Goal: Task Accomplishment & Management: Use online tool/utility

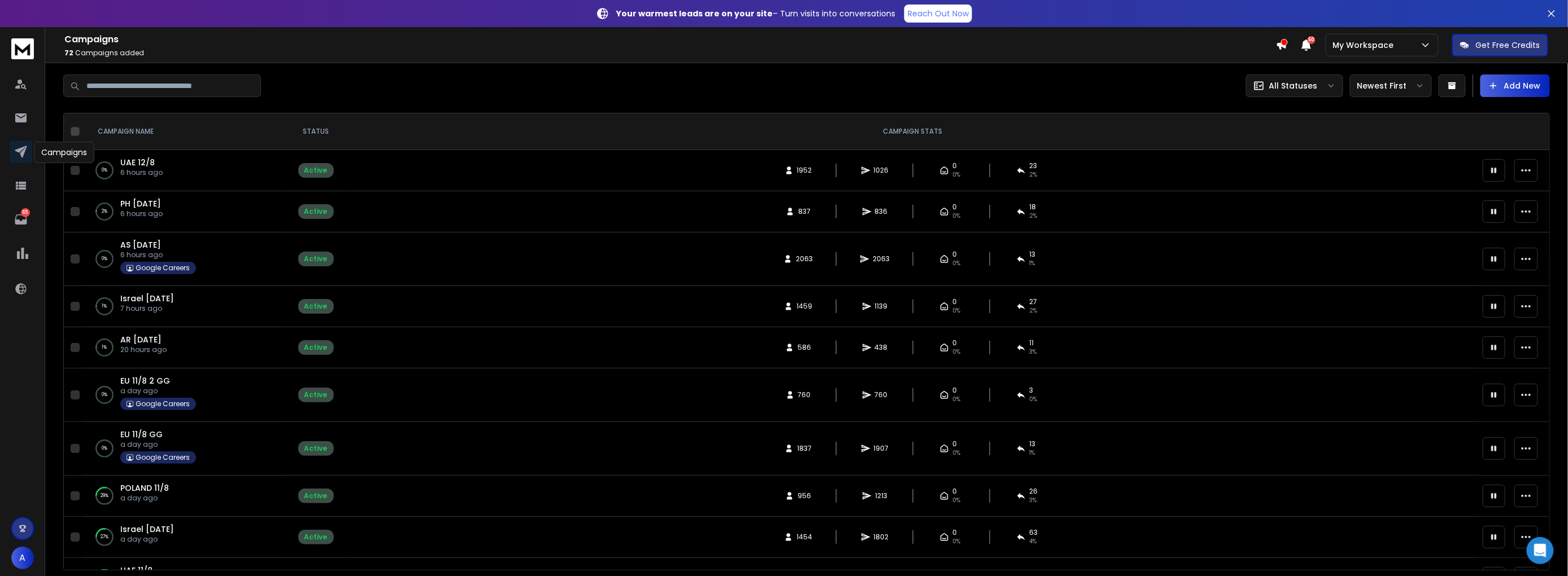
click at [298, 259] on div "Active" at bounding box center [316, 259] width 36 height 15
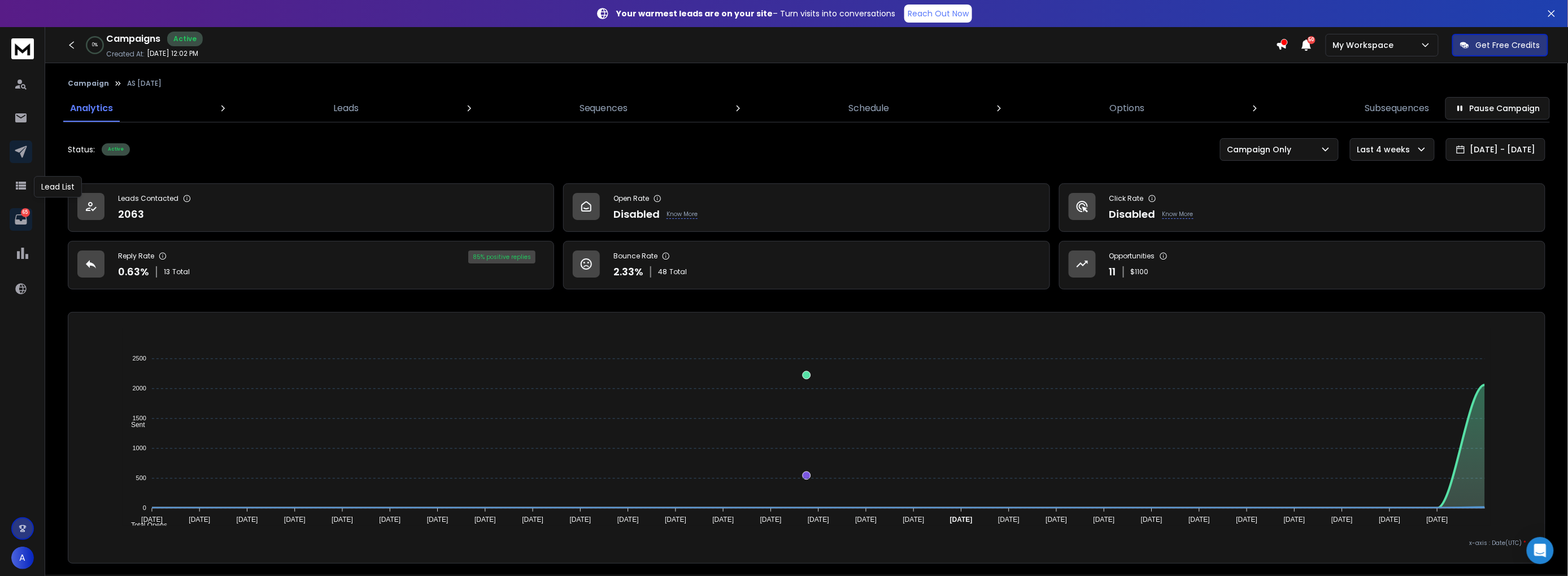
click at [15, 215] on icon at bounding box center [20, 219] width 14 height 14
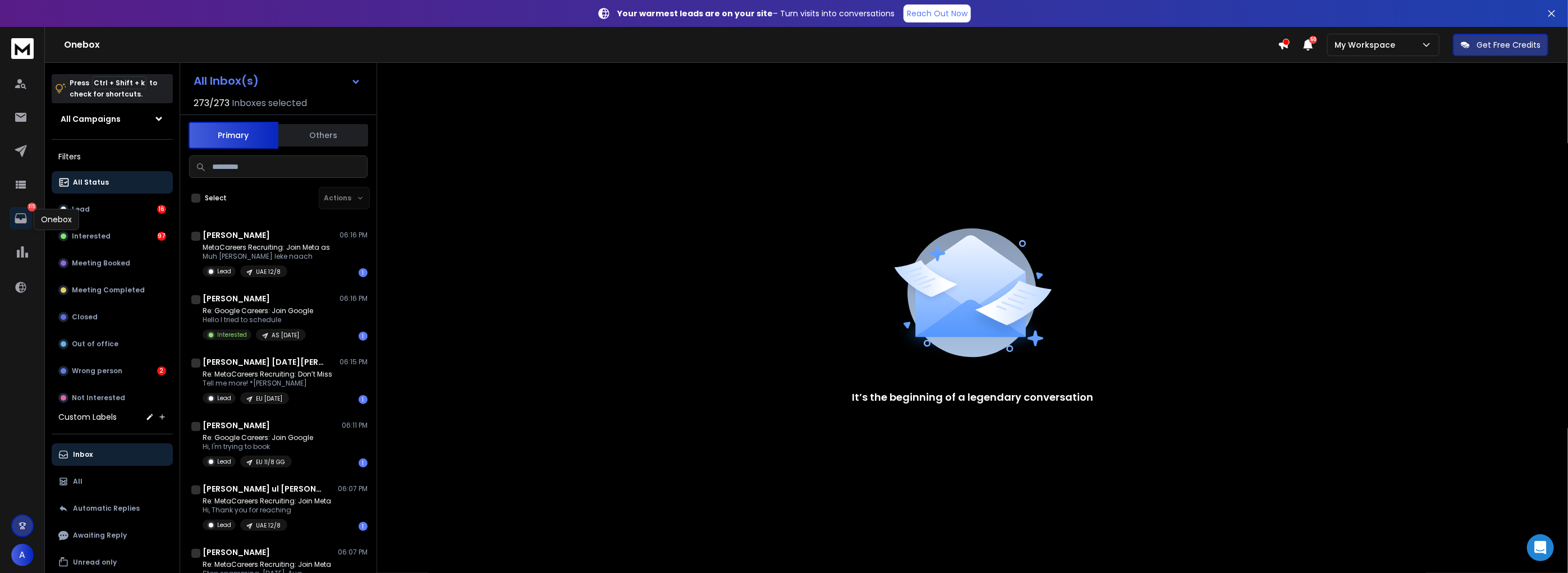
click at [294, 161] on input at bounding box center [278, 167] width 179 height 23
paste input "**********"
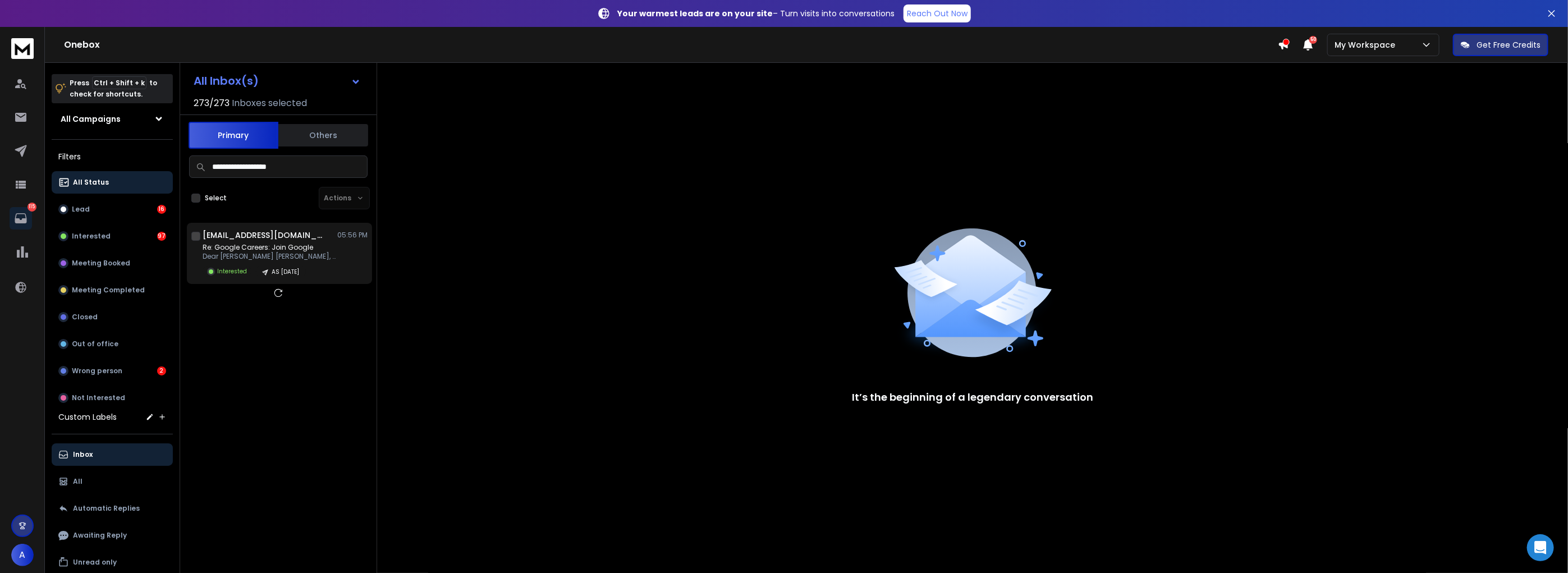
type input "**********"
click at [284, 247] on p "Re: Google Careers: Join Google" at bounding box center [270, 247] width 134 height 9
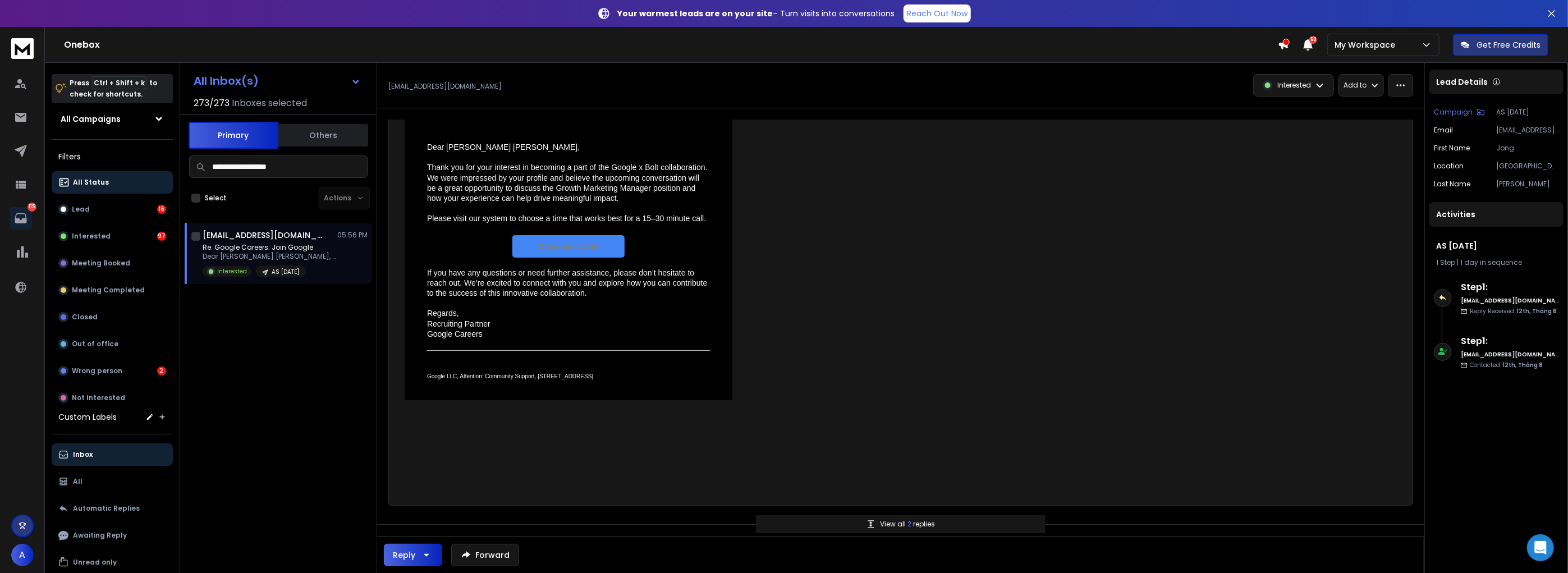
scroll to position [145, 0]
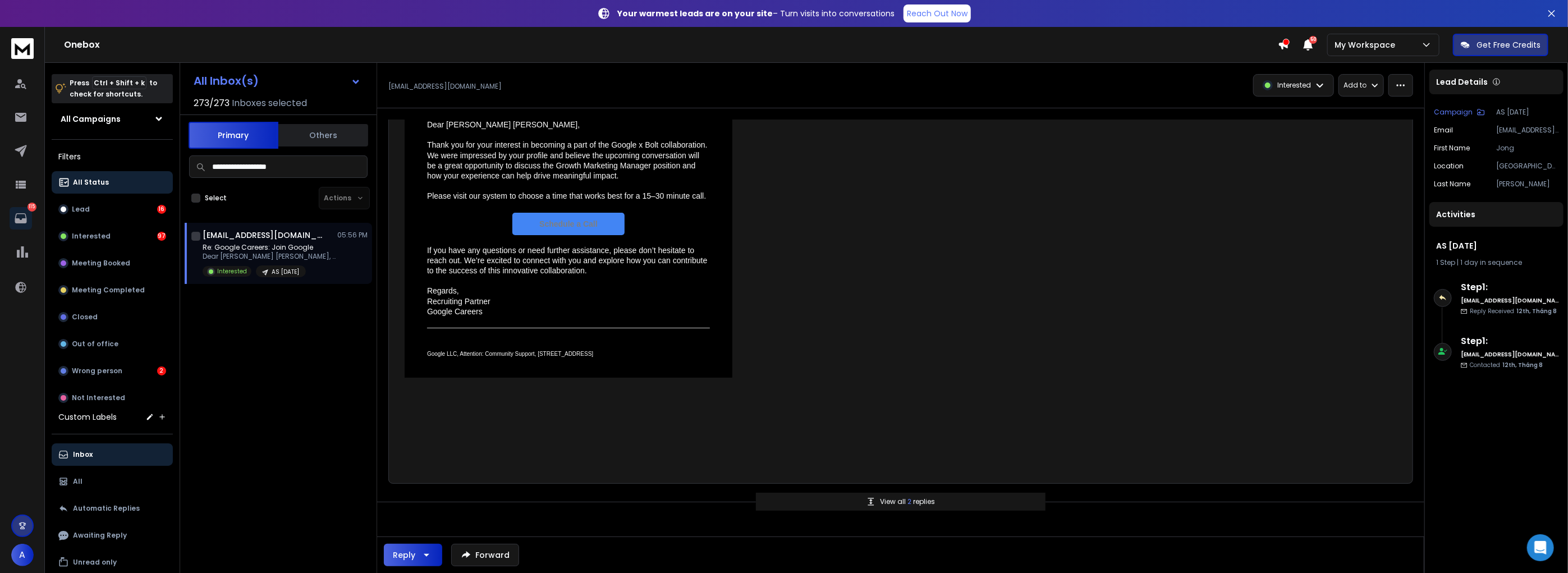
click at [886, 499] on p "View all 2 replies" at bounding box center [908, 502] width 55 height 9
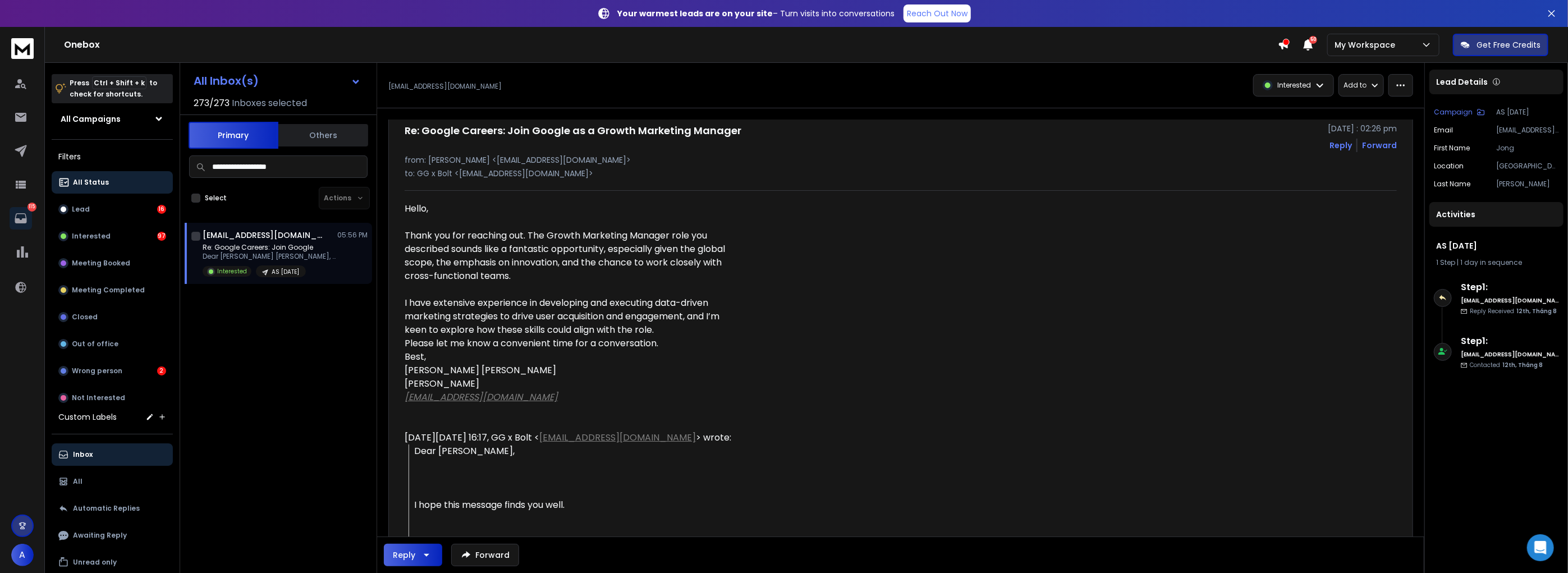
scroll to position [561, 0]
drag, startPoint x: 190, startPoint y: 153, endPoint x: 85, endPoint y: 148, distance: 105.1
click at [85, 148] on div "**********" at bounding box center [807, 349] width 1523 height 573
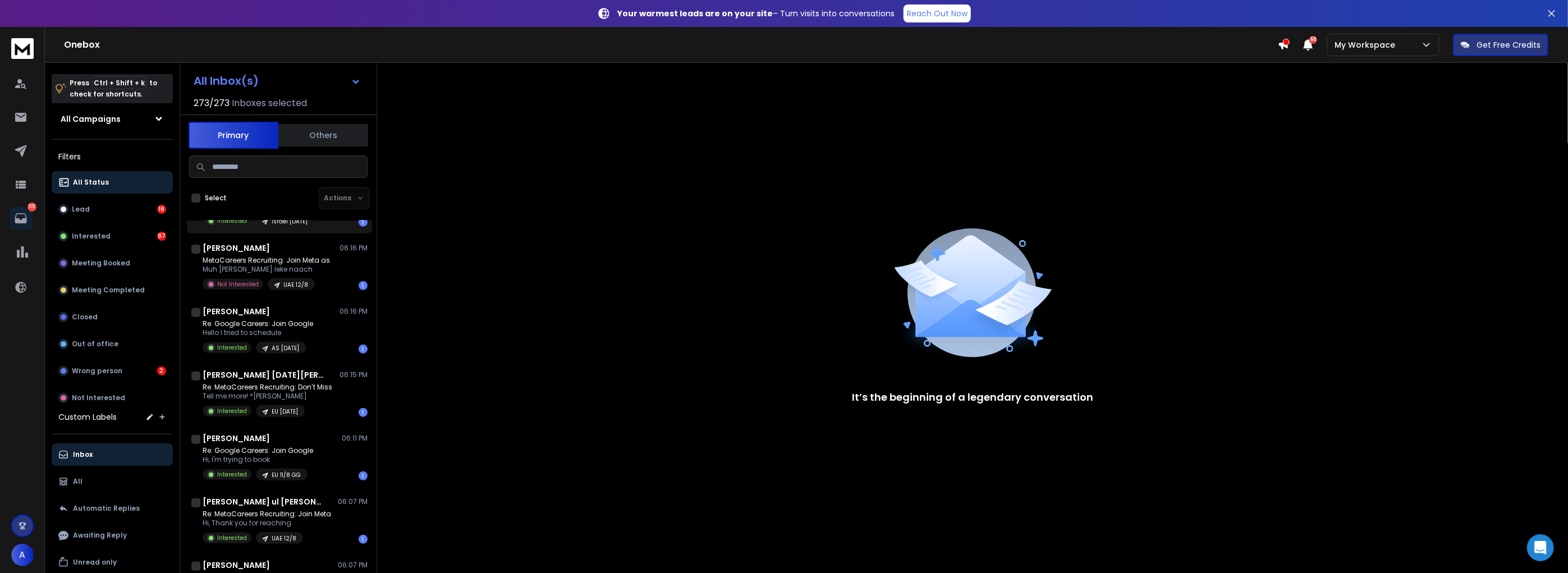
scroll to position [624, 0]
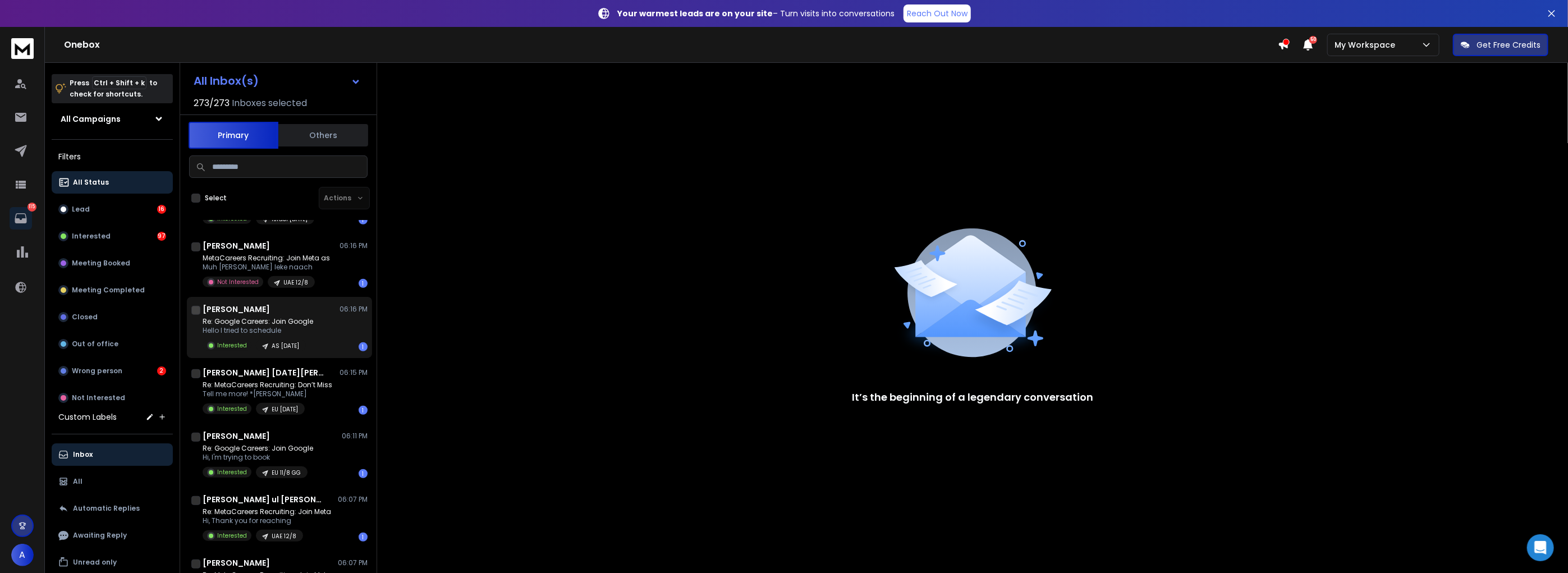
click at [294, 329] on p "Hello I tried to schedule" at bounding box center [258, 331] width 110 height 9
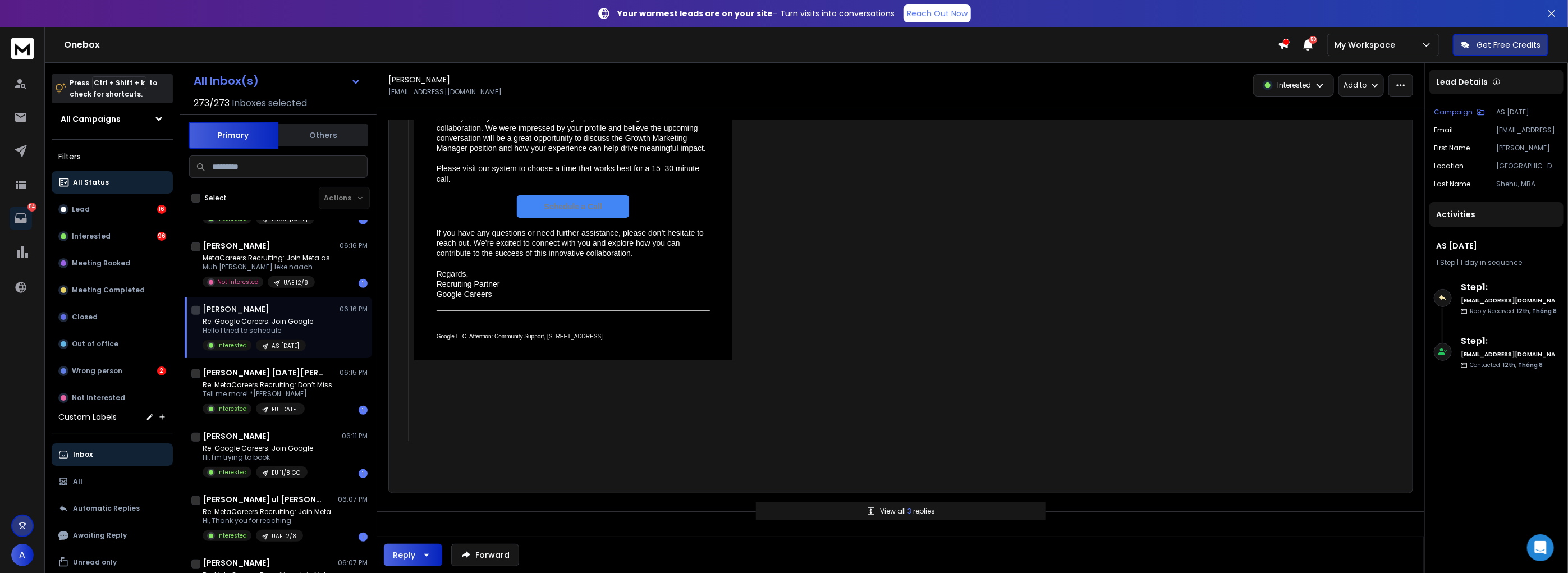
scroll to position [344, 0]
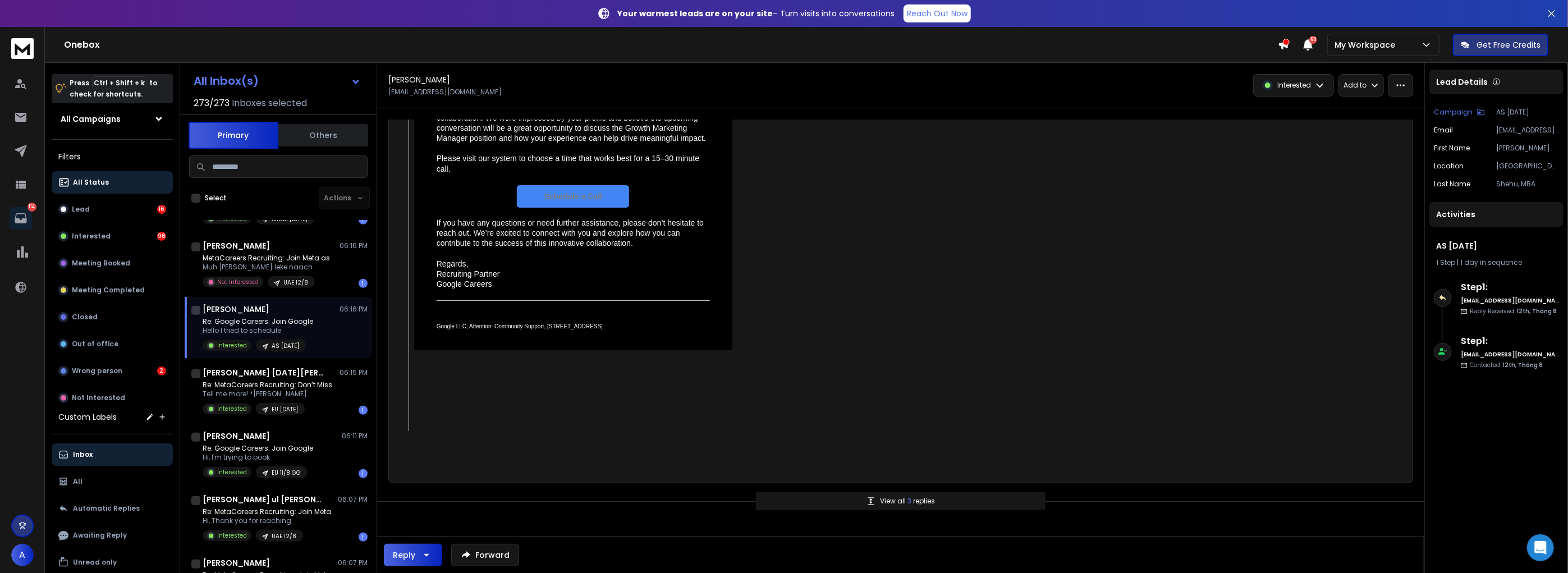
click at [590, 194] on link "Schedule a Call" at bounding box center [573, 196] width 112 height 23
click at [881, 501] on p "View all 3 replies" at bounding box center [908, 501] width 55 height 9
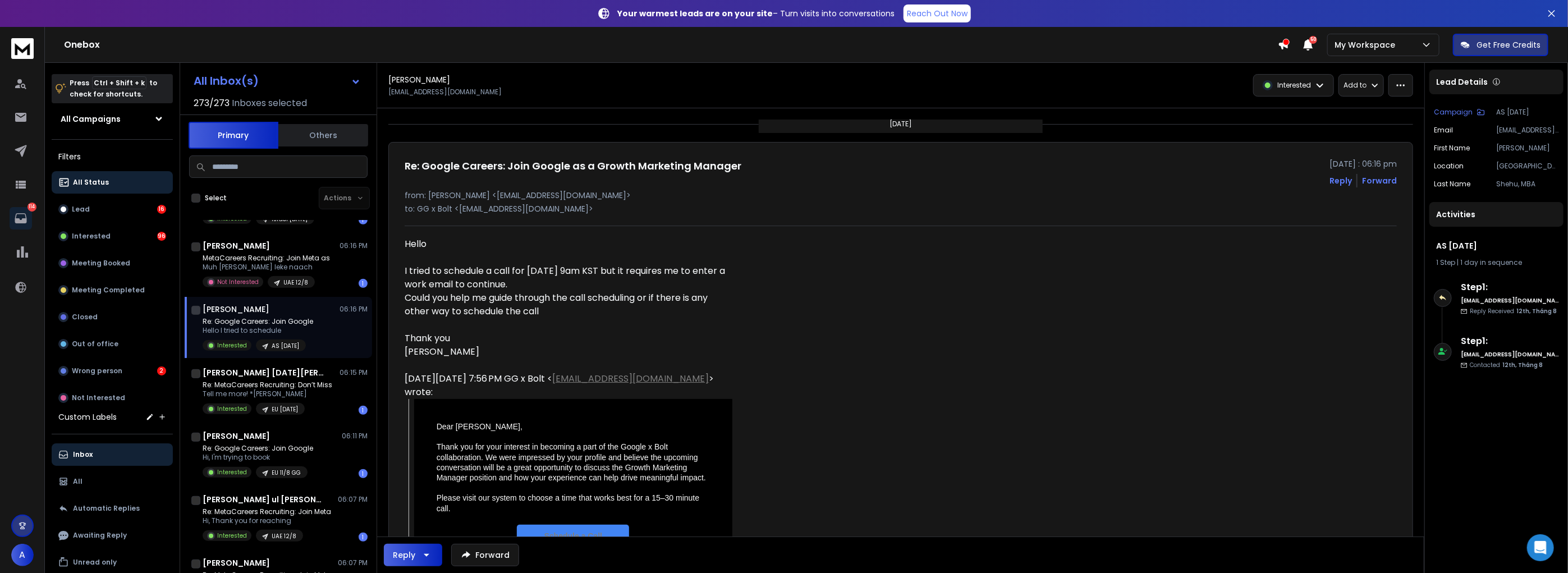
scroll to position [0, 0]
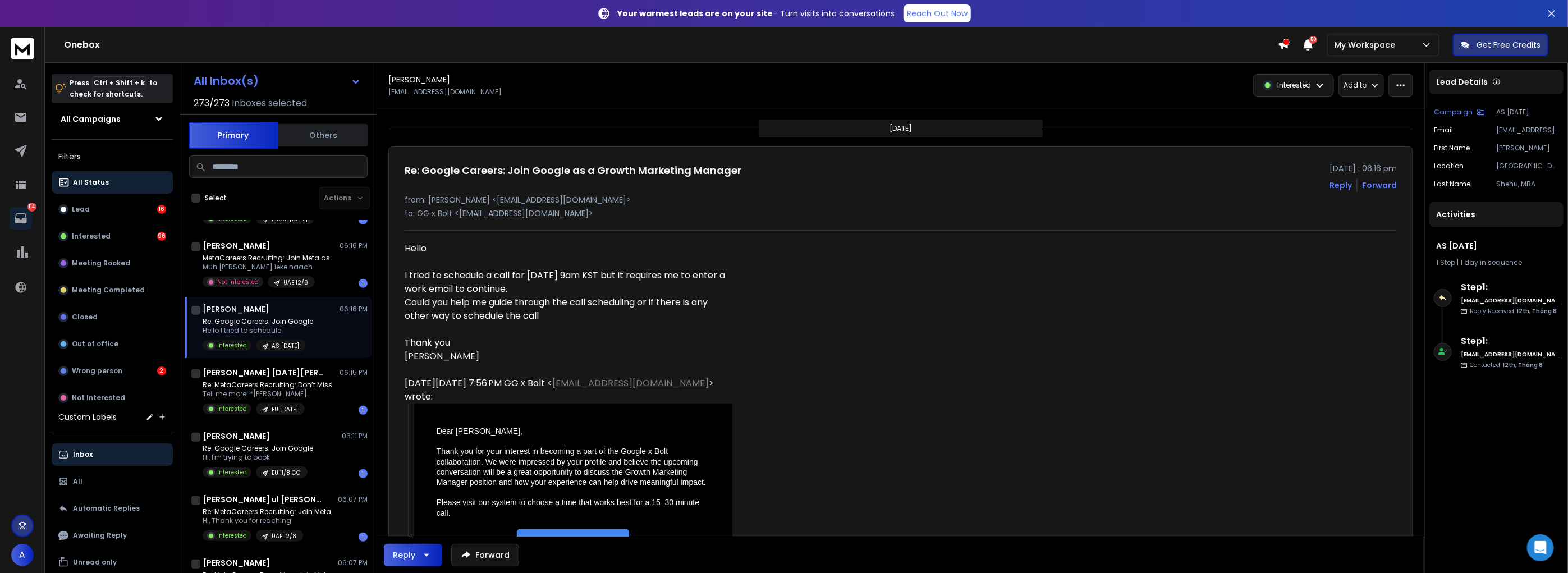
drag, startPoint x: 472, startPoint y: 364, endPoint x: 400, endPoint y: 240, distance: 143.4
click at [400, 240] on div "Re: Google Careers: Join Google as a Growth Marketing Manager 12 August 2025 : …" at bounding box center [900, 487] width 1025 height 681
copy div "Hello"
click at [1405, 74] on button "button" at bounding box center [1401, 85] width 25 height 23
click at [1376, 108] on div "Mark as unread" at bounding box center [1367, 110] width 75 height 11
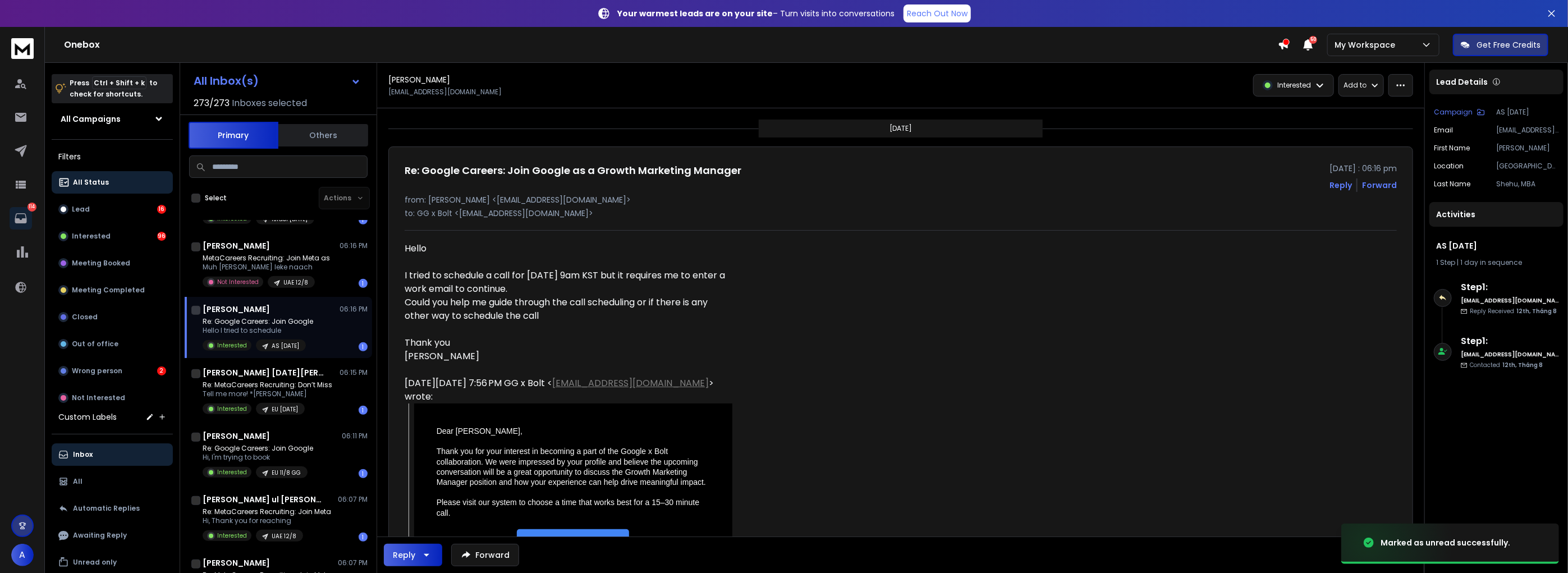
click at [434, 91] on p "loretashehu@gmail.com" at bounding box center [445, 92] width 113 height 9
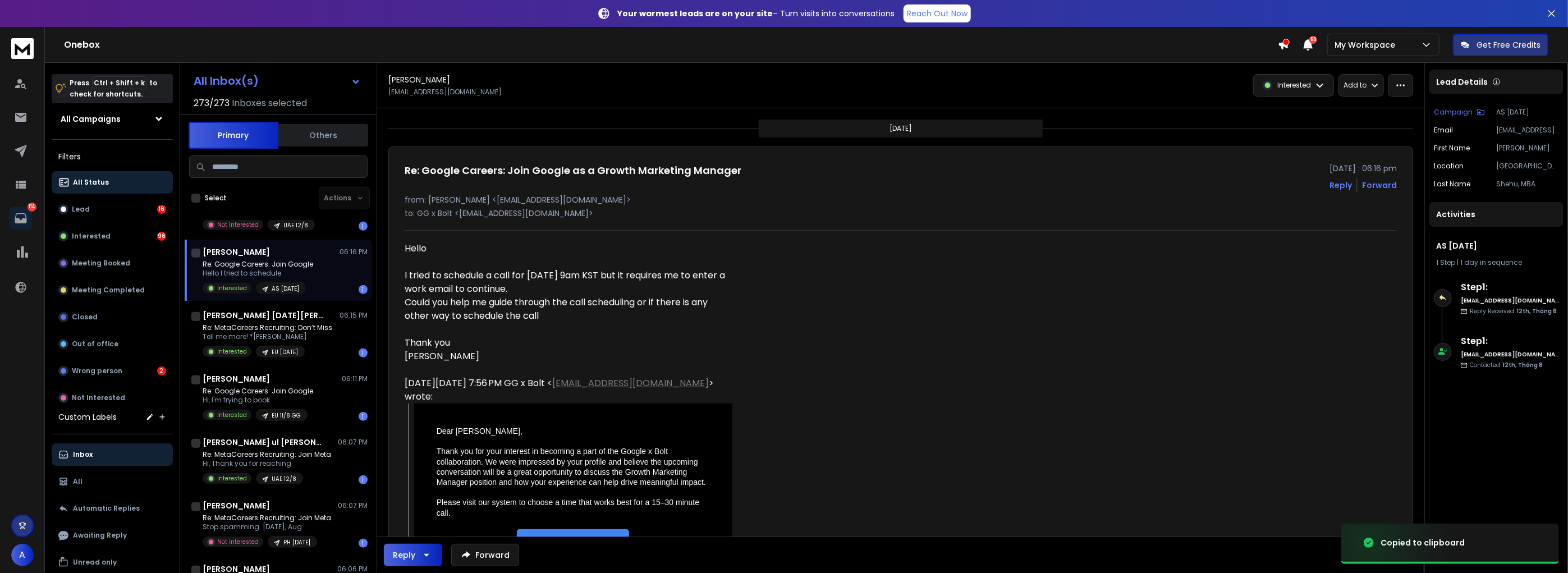
scroll to position [686, 0]
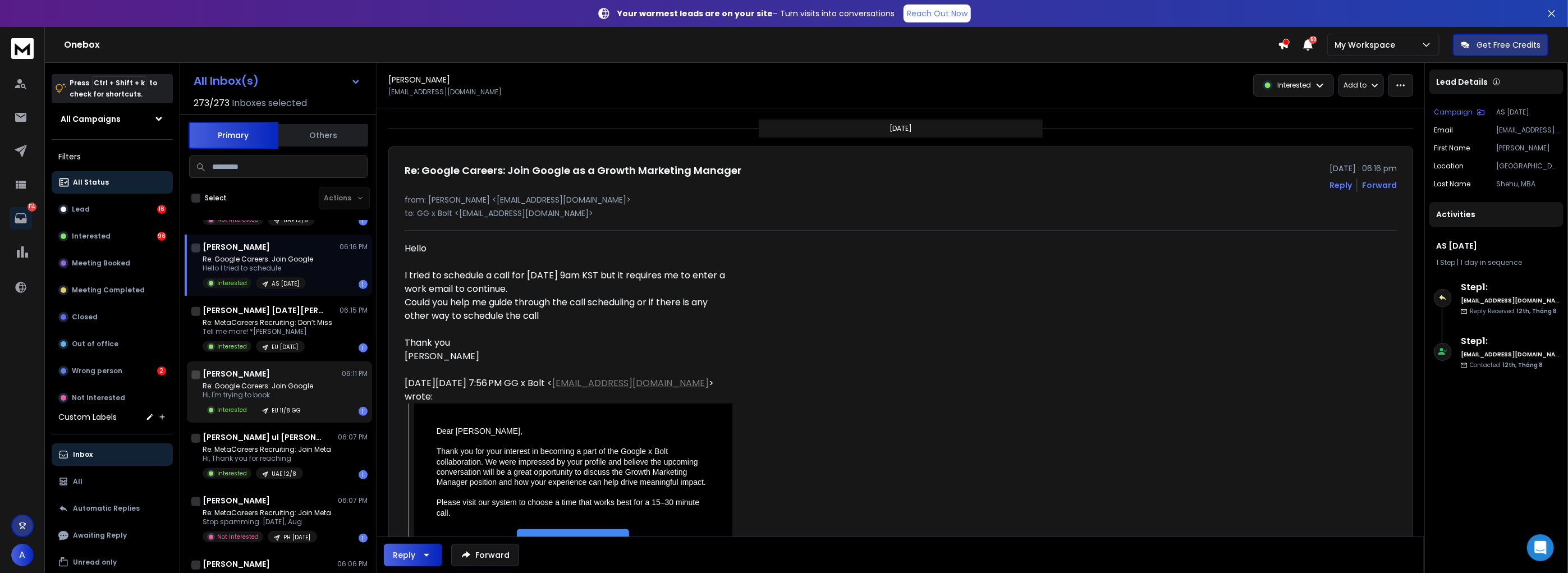
click at [312, 383] on div "Re: Google Careers: Join Google Hi, I'm trying to book Interested EU 11/8 GG 1" at bounding box center [285, 398] width 165 height 34
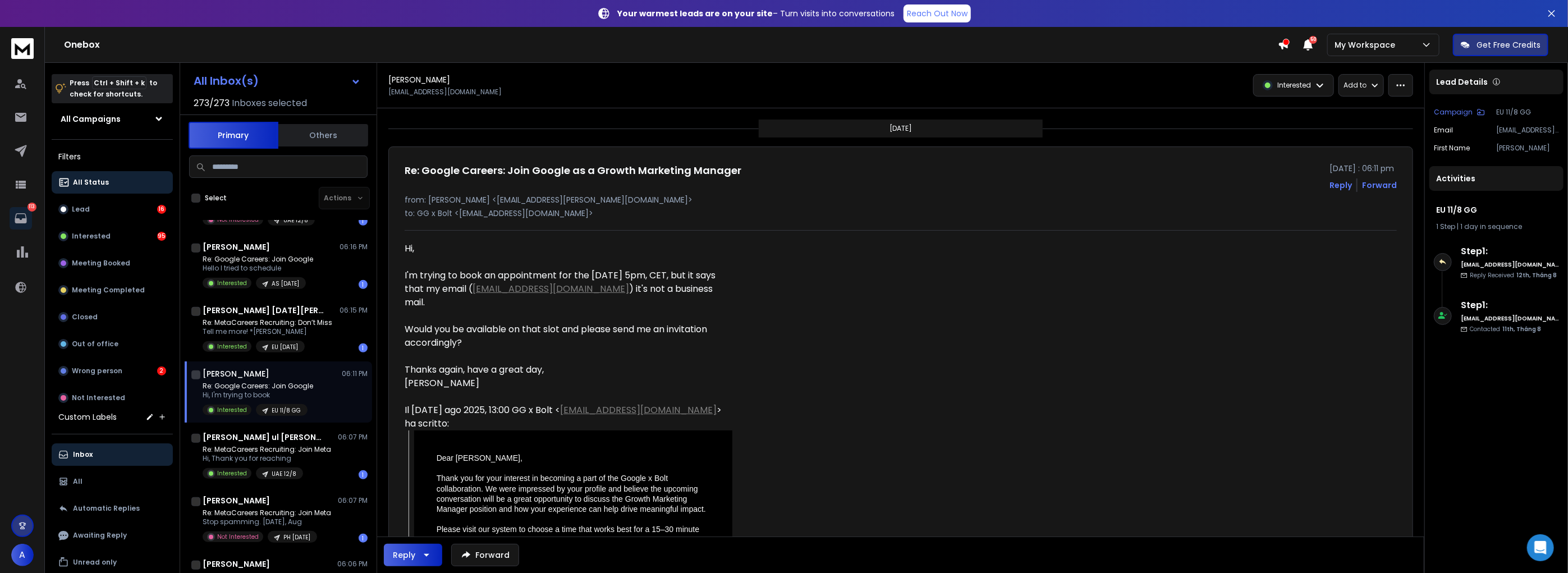
click at [435, 95] on p "and.belletti@gmail.com" at bounding box center [445, 92] width 113 height 9
click at [439, 265] on div at bounding box center [568, 262] width 328 height 14
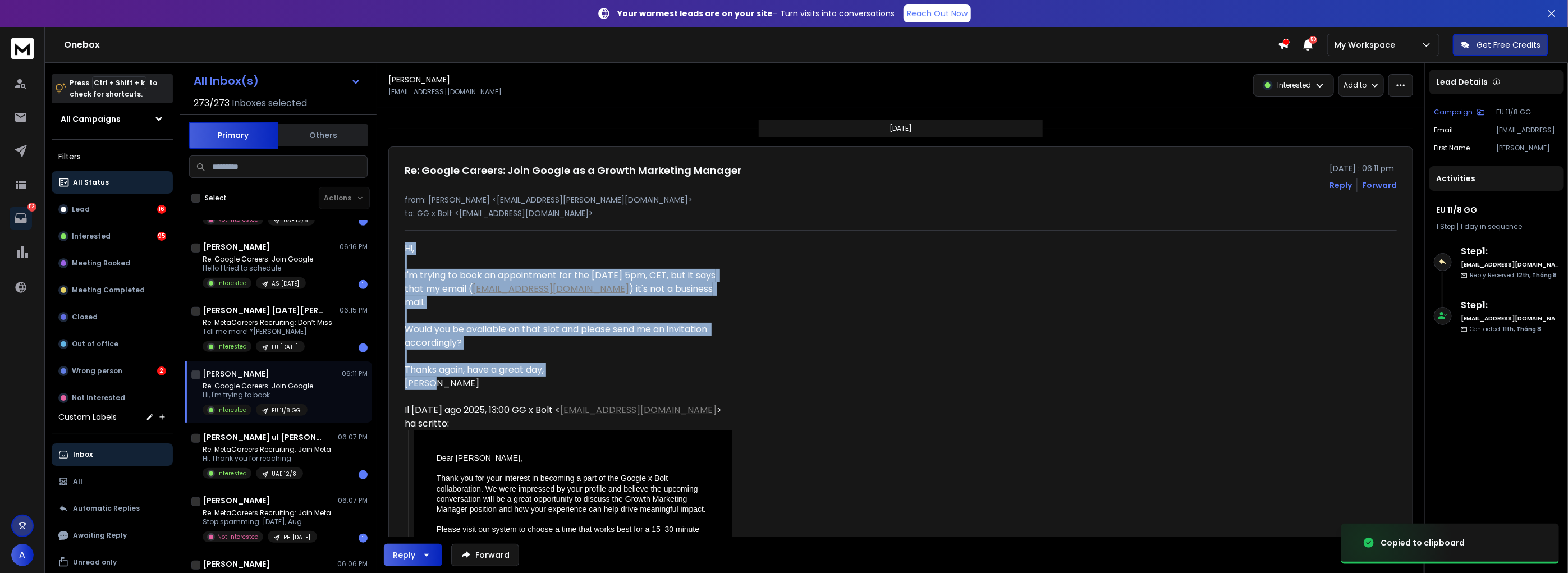
drag, startPoint x: 403, startPoint y: 246, endPoint x: 523, endPoint y: 369, distance: 171.8
click at [523, 369] on div "Re: Google Careers: Join Google as a Growth Marketing Manager 12 August 2025 : …" at bounding box center [900, 501] width 1025 height 708
copy div "Hi, I'm trying to book an appointment for the 19th of August at 5pm, CET, but i…"
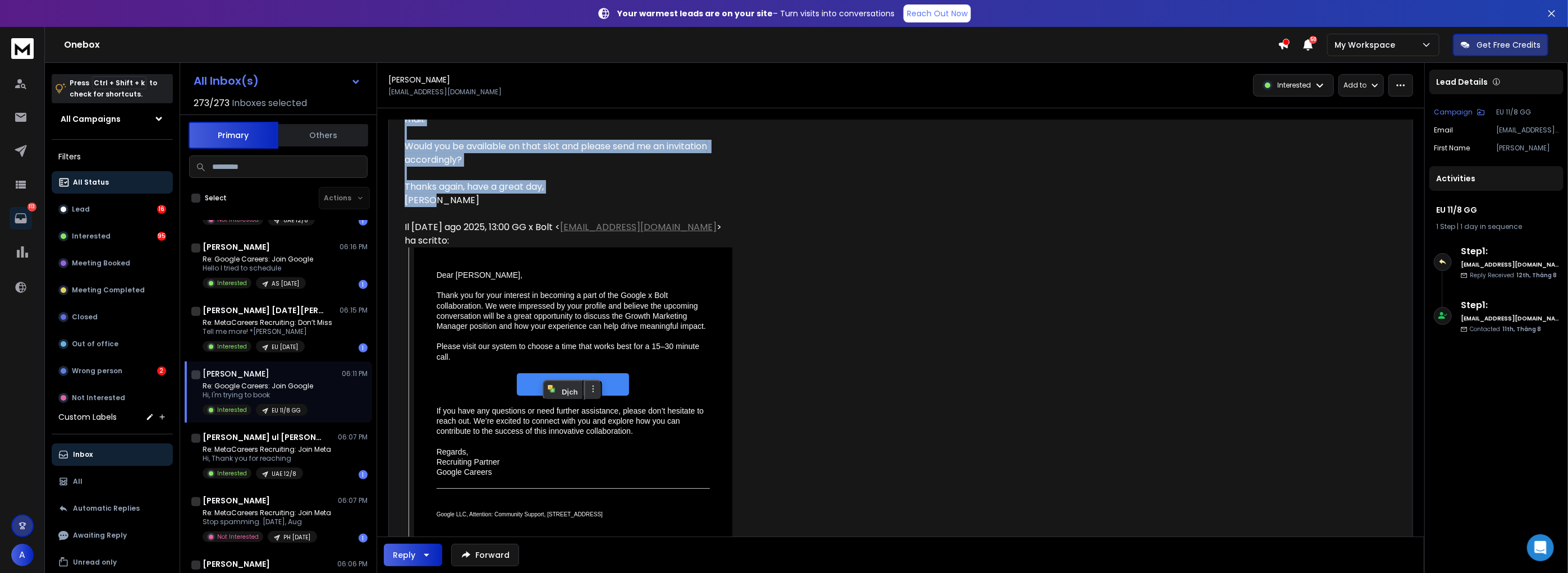
scroll to position [187, 0]
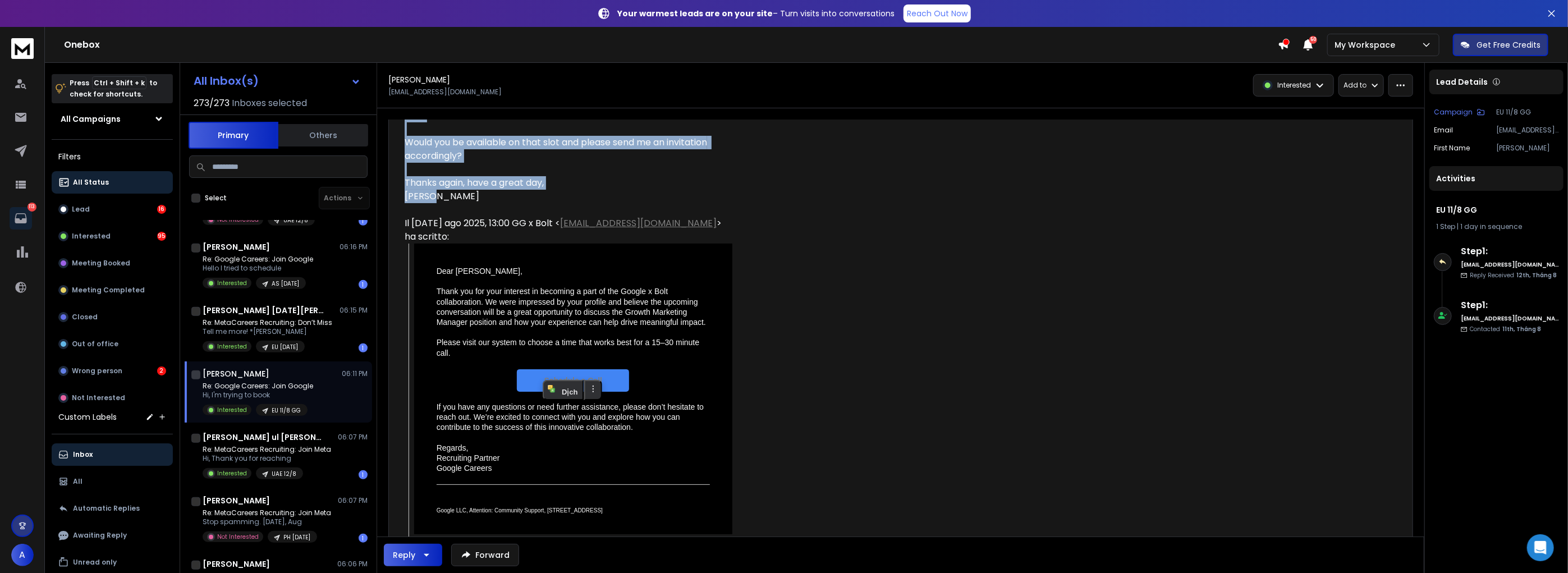
click at [573, 369] on link "Schedule a Call" at bounding box center [573, 380] width 112 height 23
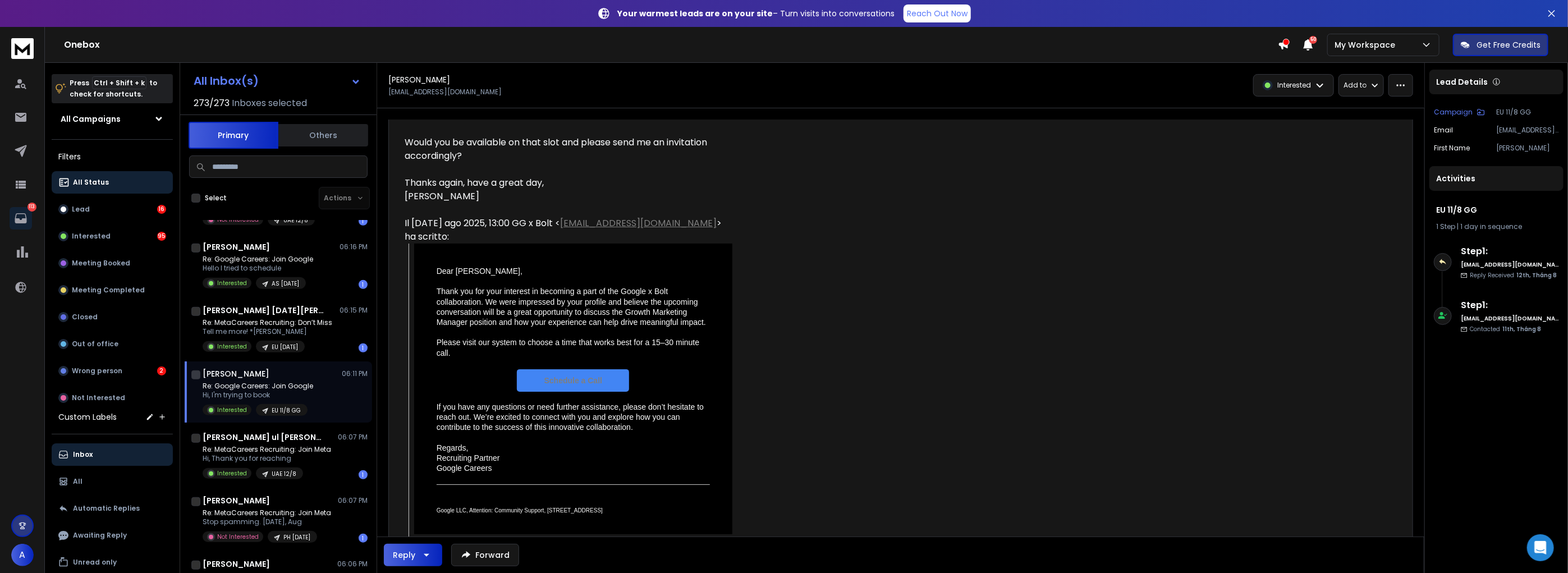
click at [562, 286] on div "Thank you for your interest in becoming a part of the Google x Bolt collaborati…" at bounding box center [573, 307] width 273 height 41
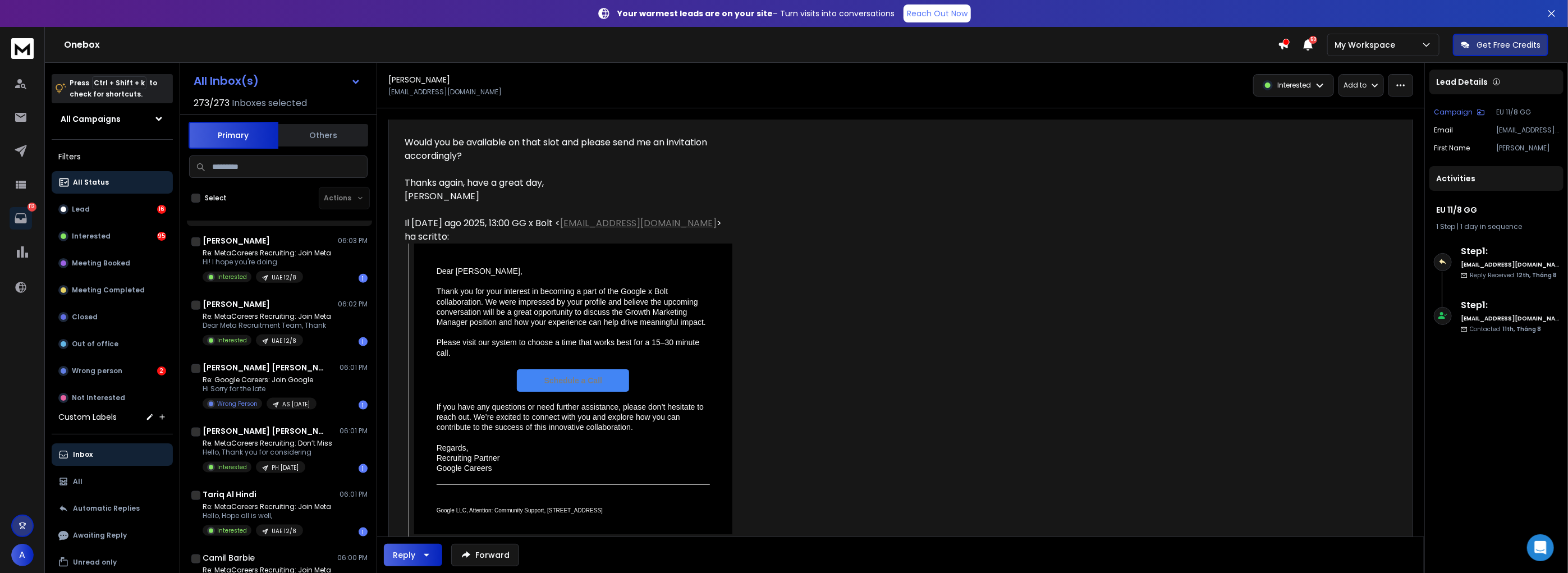
scroll to position [1248, 0]
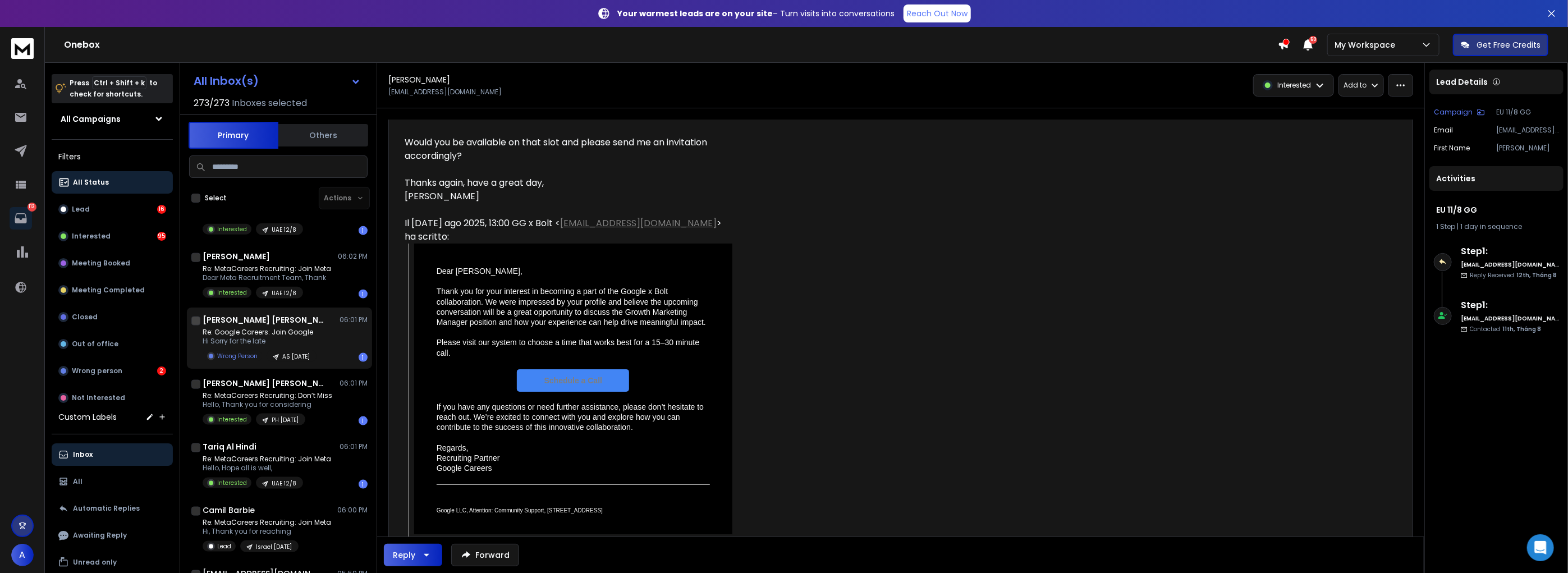
click at [304, 343] on p "Hi Sorry for the late" at bounding box center [259, 341] width 114 height 9
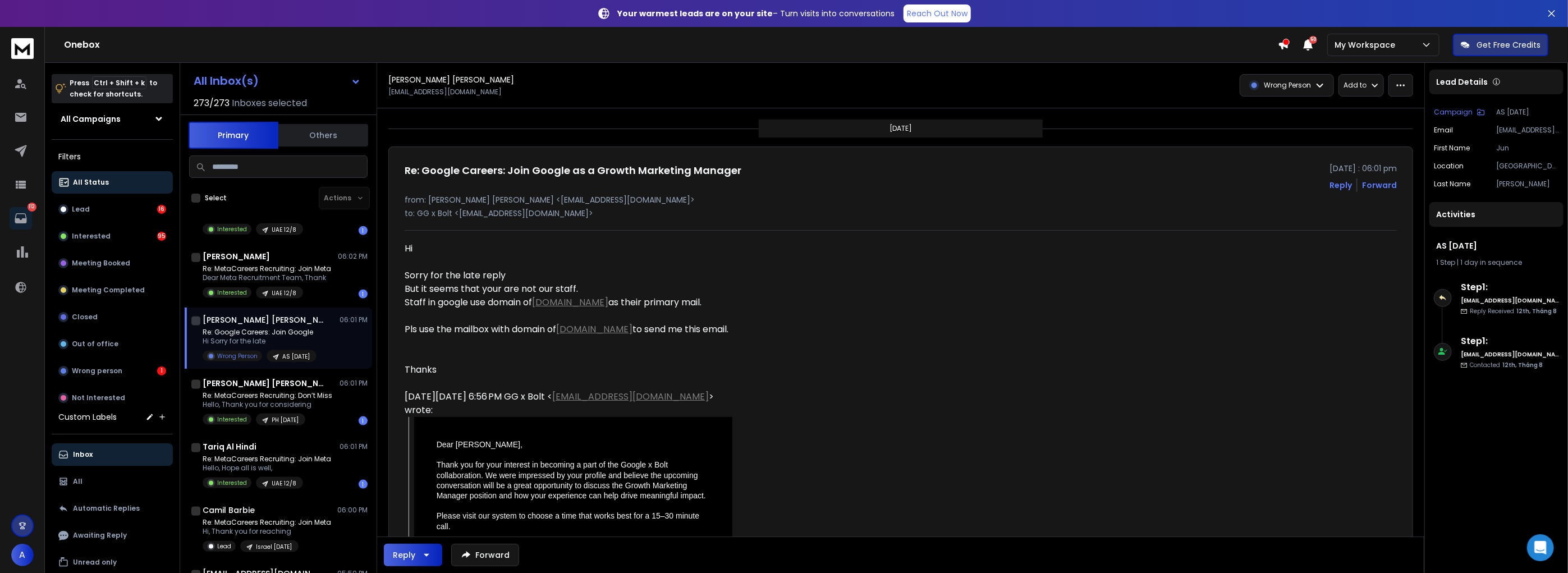
drag, startPoint x: 402, startPoint y: 245, endPoint x: 735, endPoint y: 336, distance: 345.2
click at [735, 336] on div "Re: Google Careers: Join Google as a Growth Marketing Manager 12 August 2025 : …" at bounding box center [900, 494] width 1025 height 694
copy div "Hi Sorry for the late reply But it seems that your are not our staff. Staff in …"
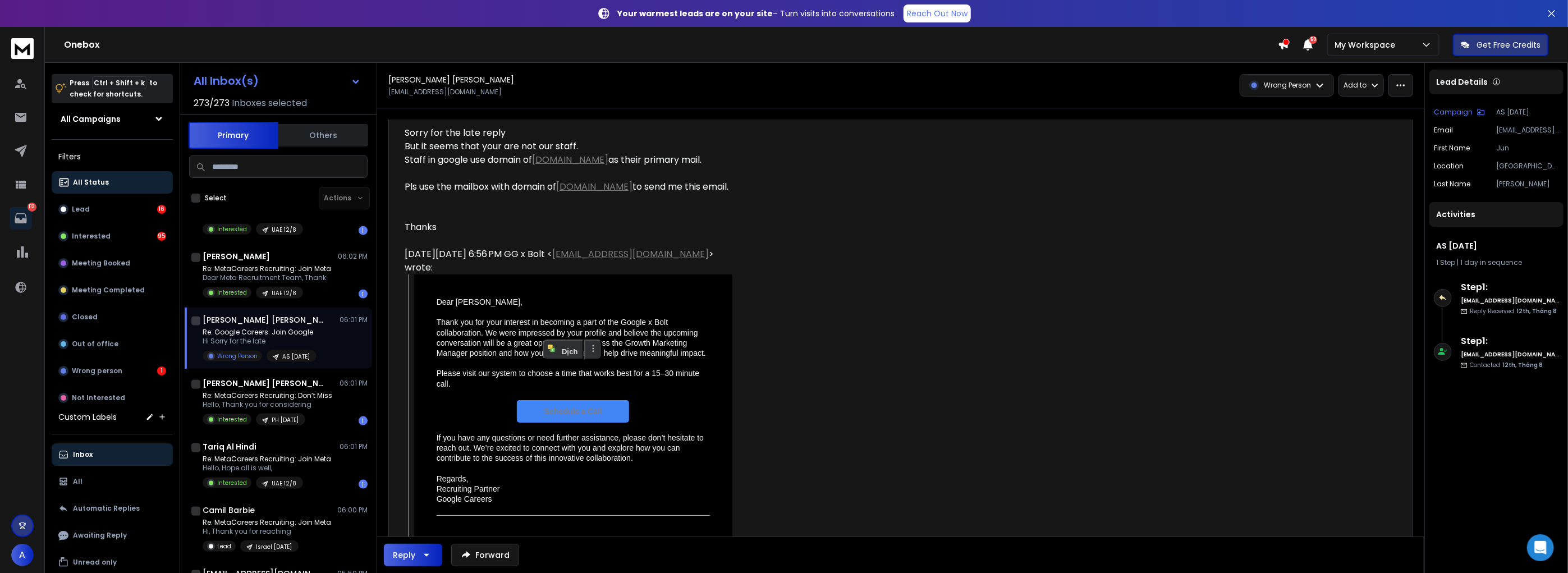
scroll to position [187, 0]
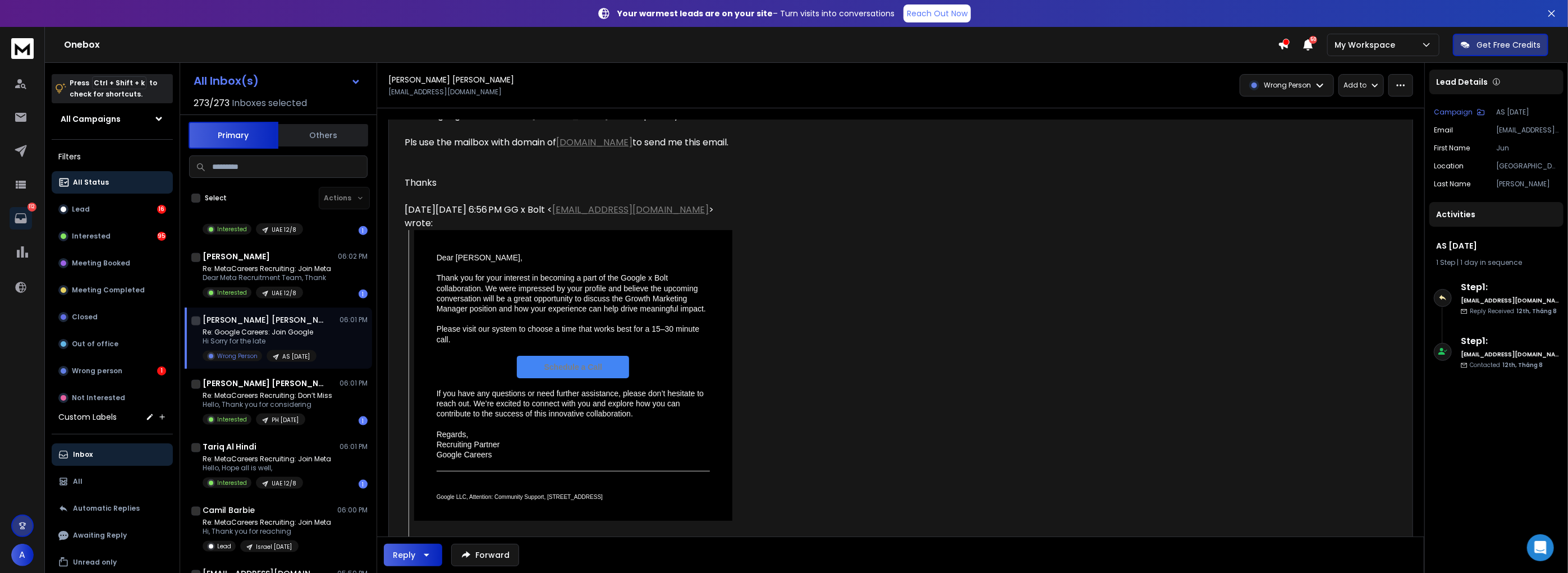
click at [855, 337] on div "Re: Google Careers: Join Google as a Growth Marketing Manager 12 August 2025 : …" at bounding box center [900, 307] width 992 height 662
click at [597, 356] on link "Schedule a Call" at bounding box center [573, 367] width 112 height 23
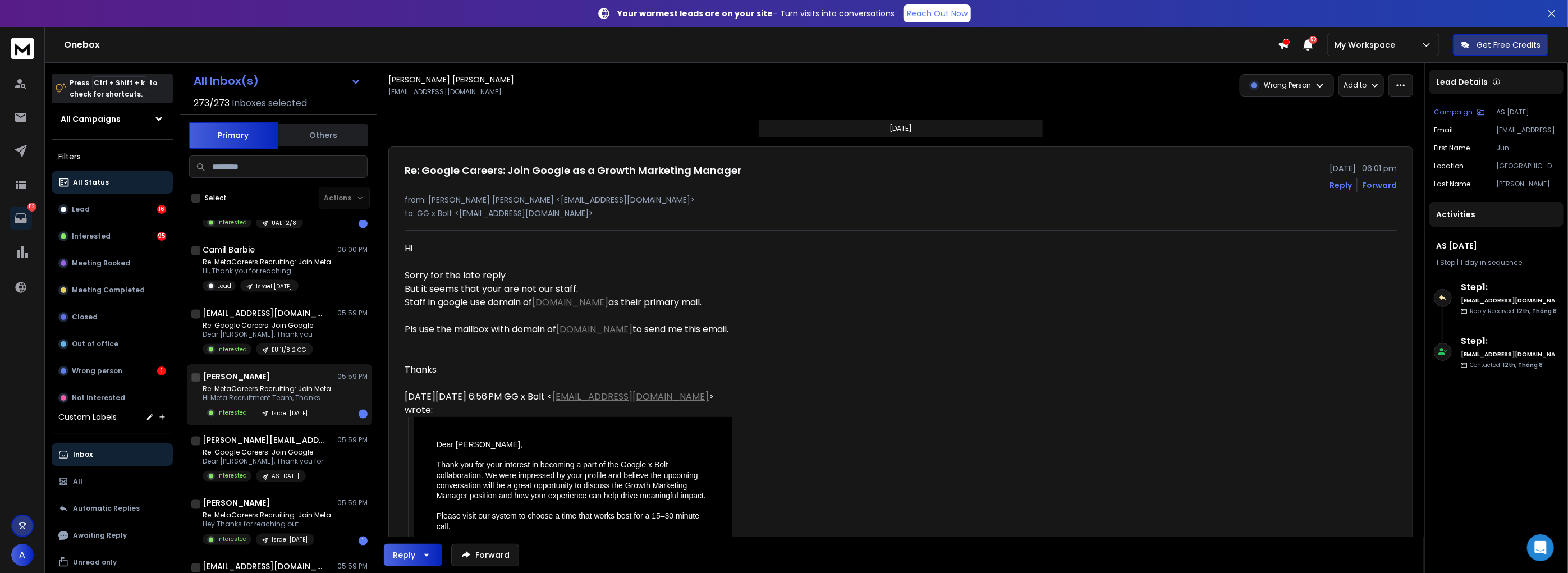
scroll to position [1497, 0]
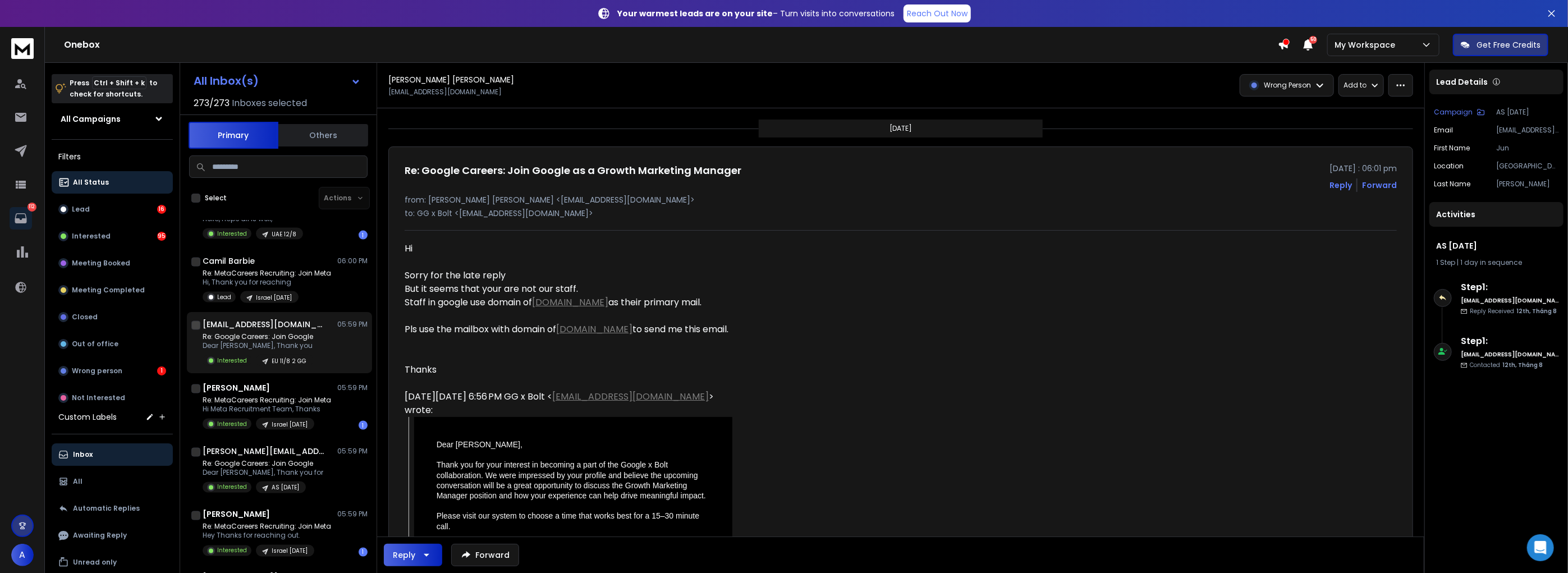
click at [299, 342] on p "Dear Michelle León Peinado, Thank you" at bounding box center [258, 346] width 110 height 9
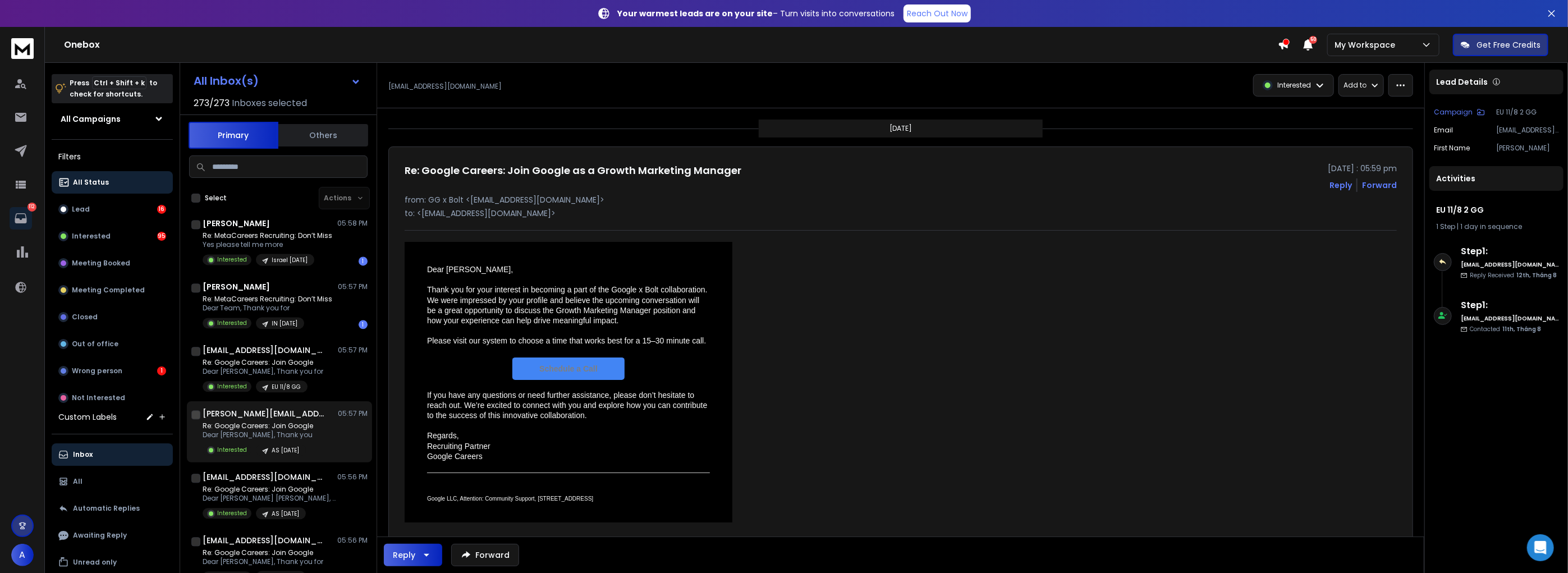
scroll to position [2121, 0]
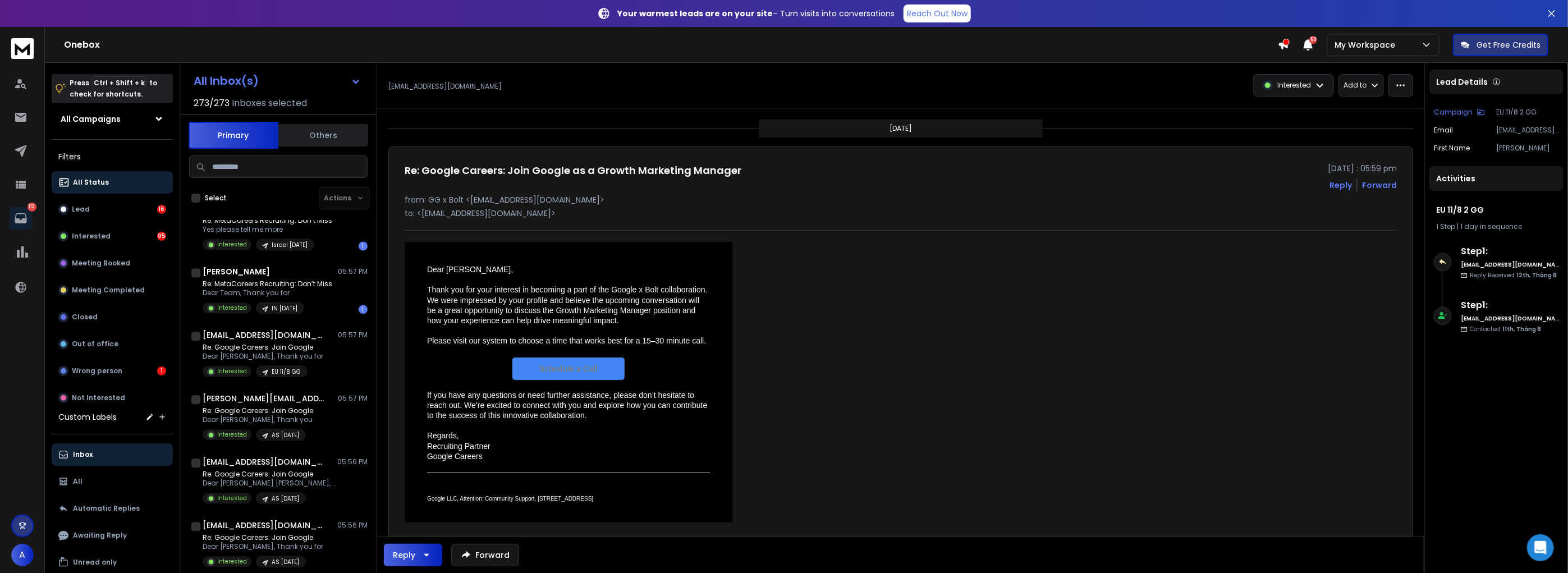
click at [274, 169] on input at bounding box center [278, 167] width 179 height 23
paste input "**********"
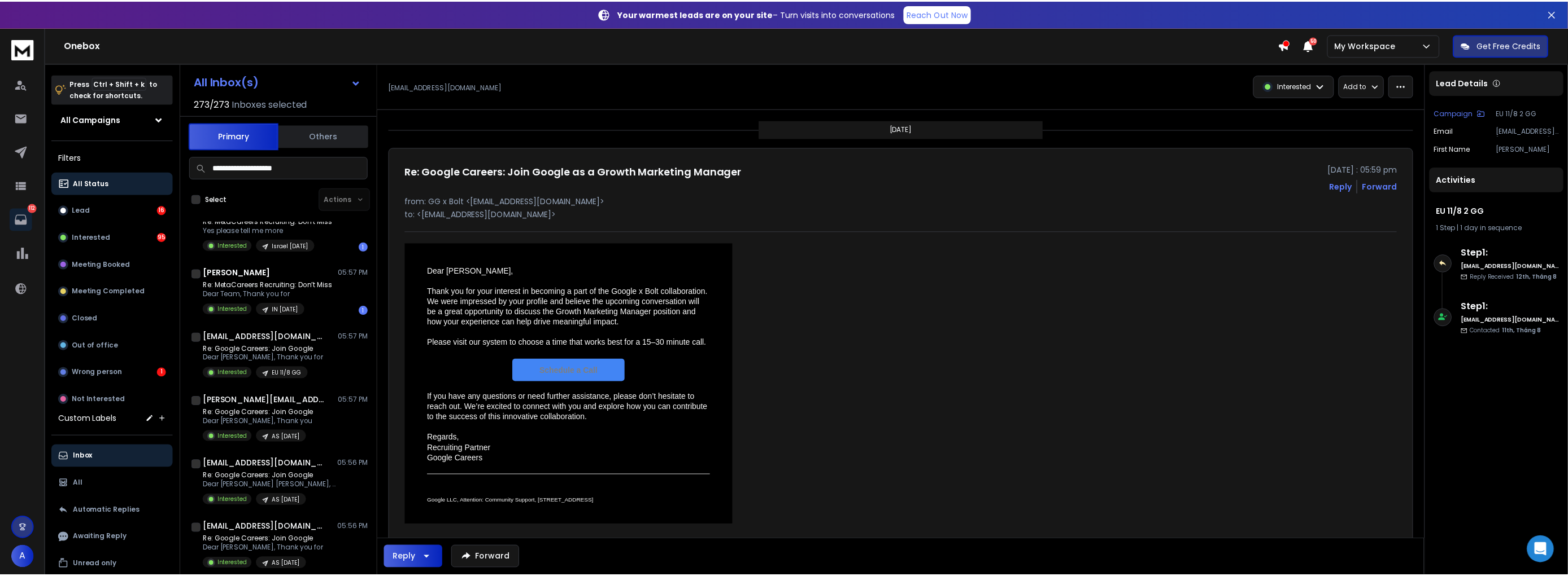
scroll to position [0, 0]
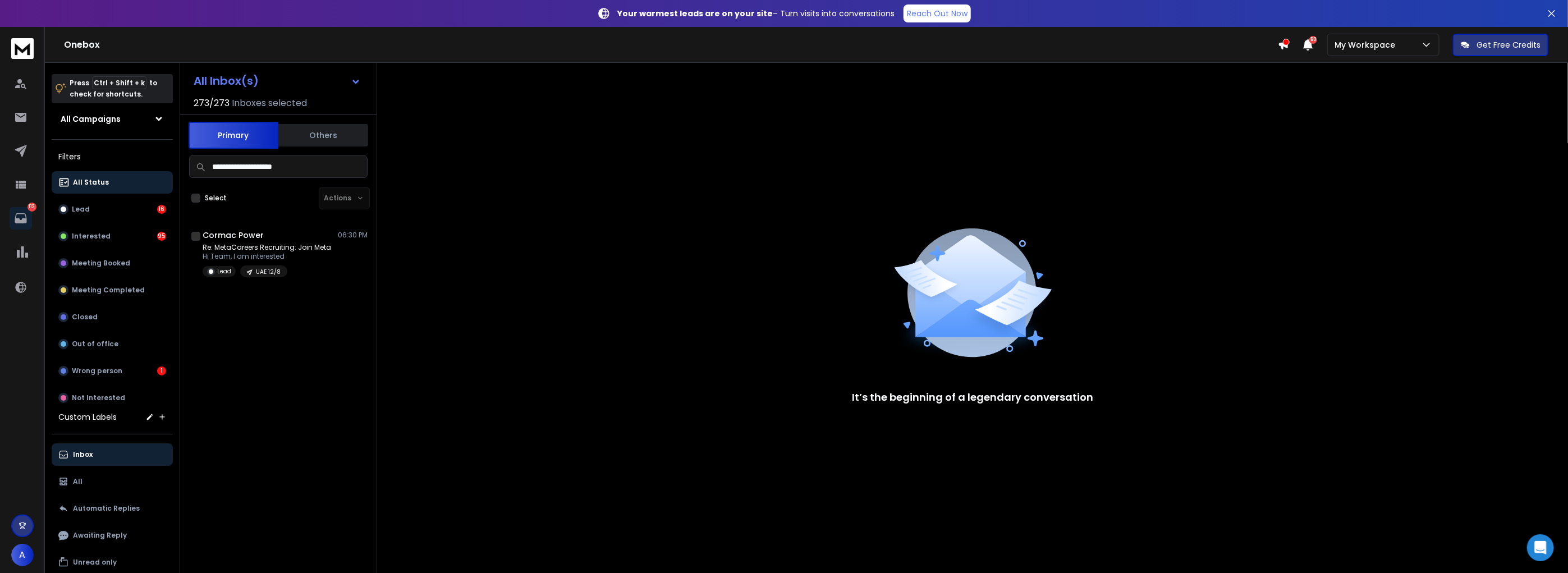
type input "**********"
drag, startPoint x: 332, startPoint y: 171, endPoint x: 52, endPoint y: 149, distance: 280.9
click at [53, 149] on div "**********" at bounding box center [807, 349] width 1523 height 573
click at [272, 252] on p "Hi Team, I am interested" at bounding box center [267, 257] width 129 height 9
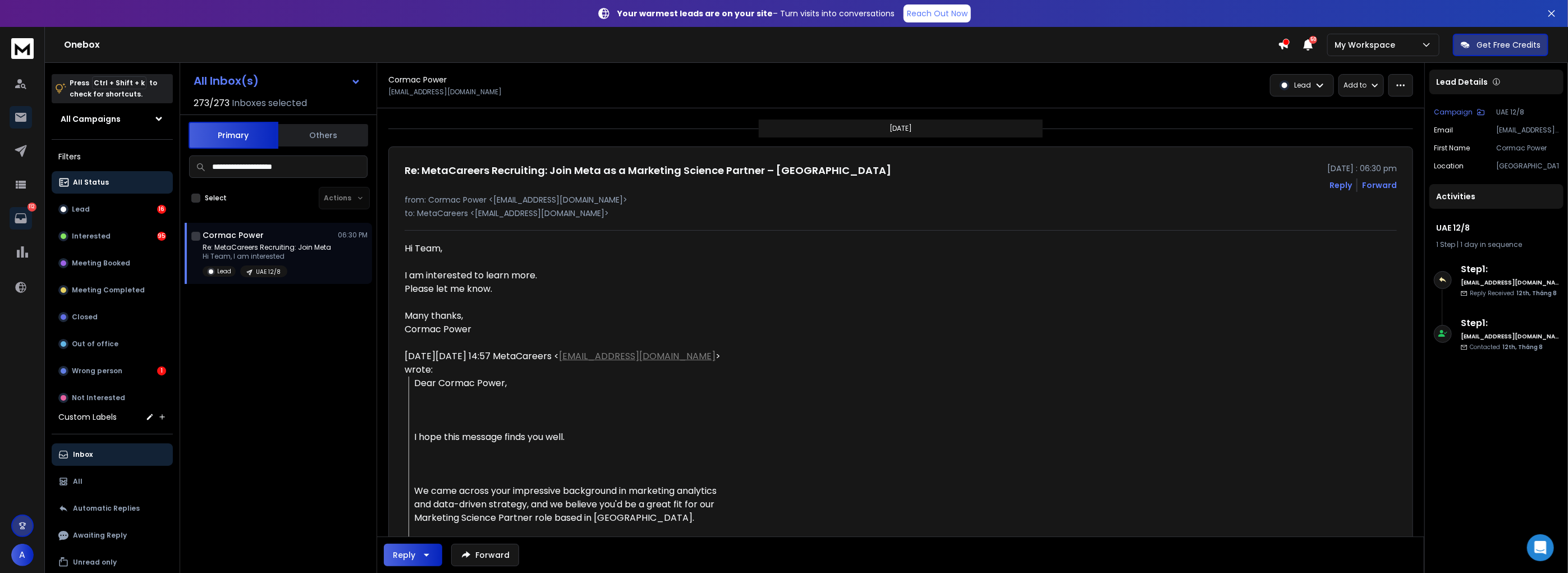
drag, startPoint x: 339, startPoint y: 167, endPoint x: 20, endPoint y: 116, distance: 323.1
click at [48, 120] on div "**********" at bounding box center [807, 349] width 1523 height 573
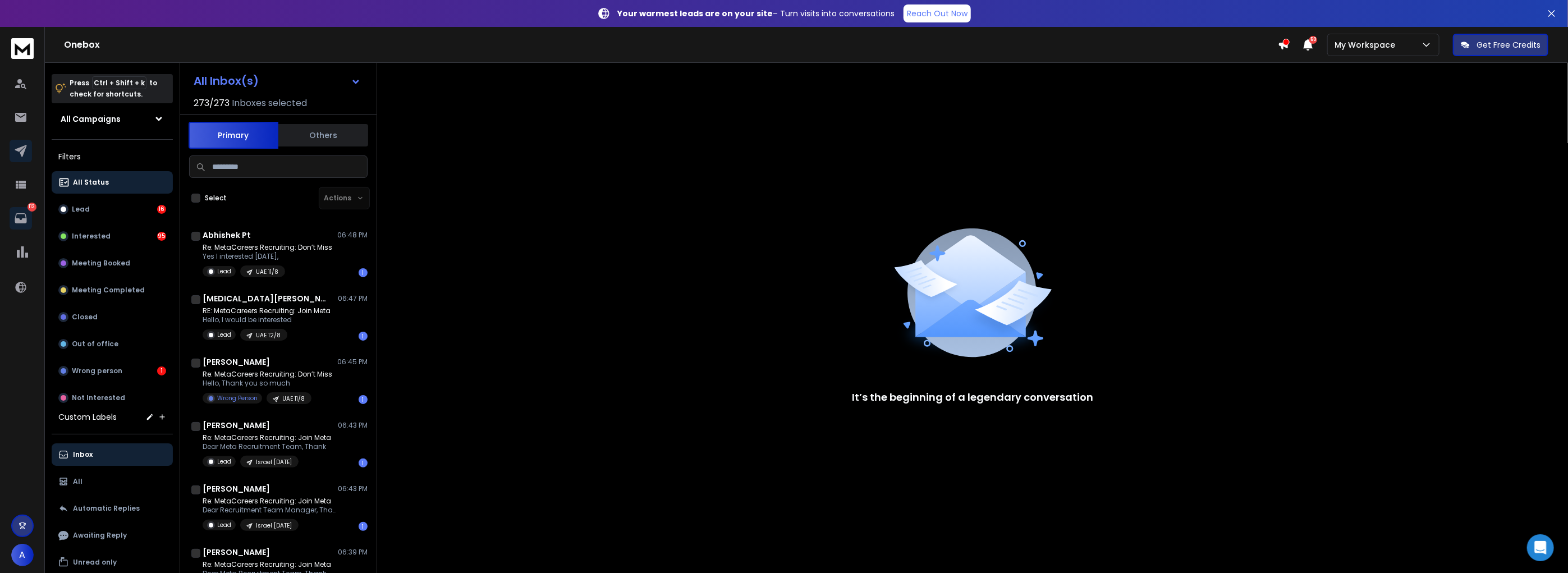
click at [21, 153] on icon at bounding box center [20, 151] width 12 height 12
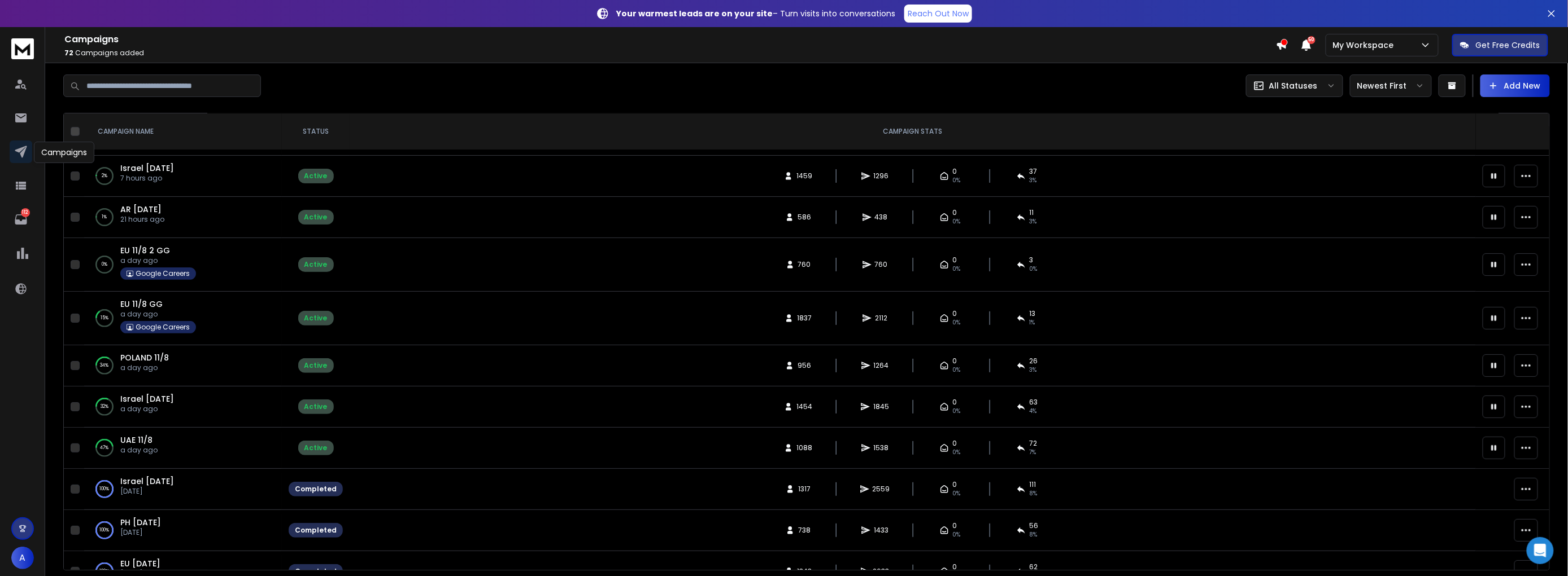
scroll to position [125, 0]
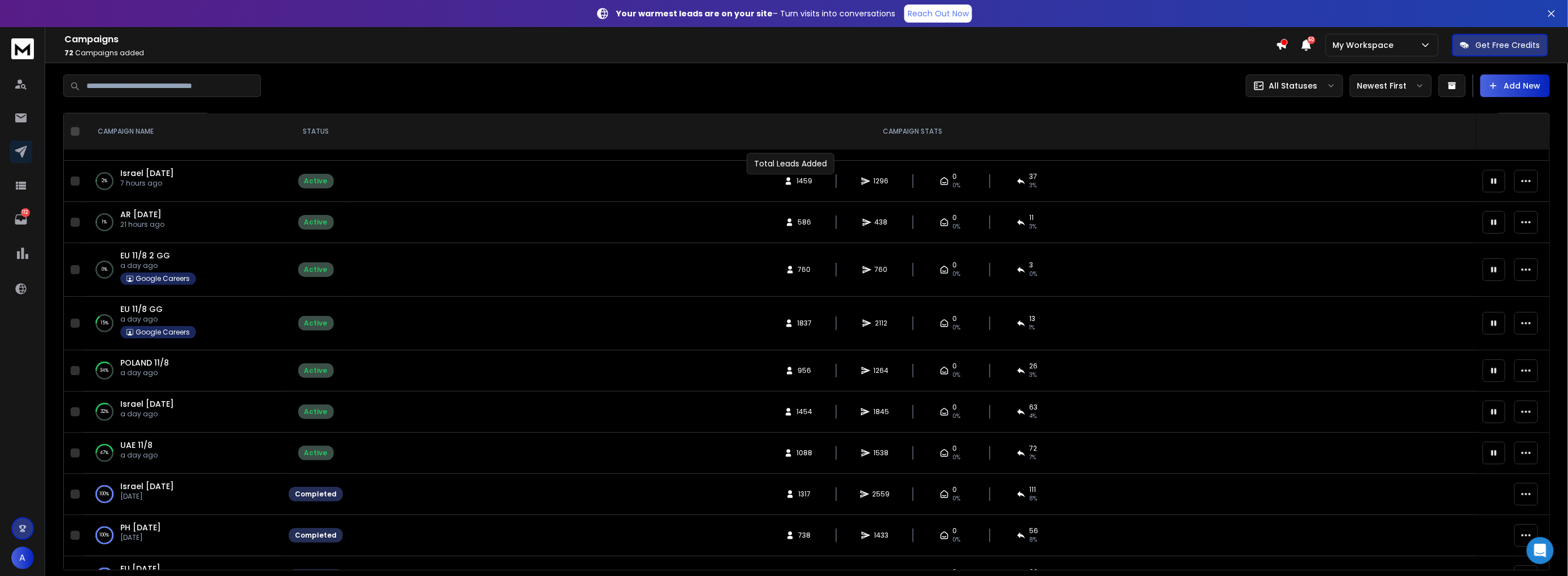
click at [1052, 93] on div "Campaigns 72 Campaigns Added All Statuses Newest First Add New" at bounding box center [1178, 86] width 743 height 23
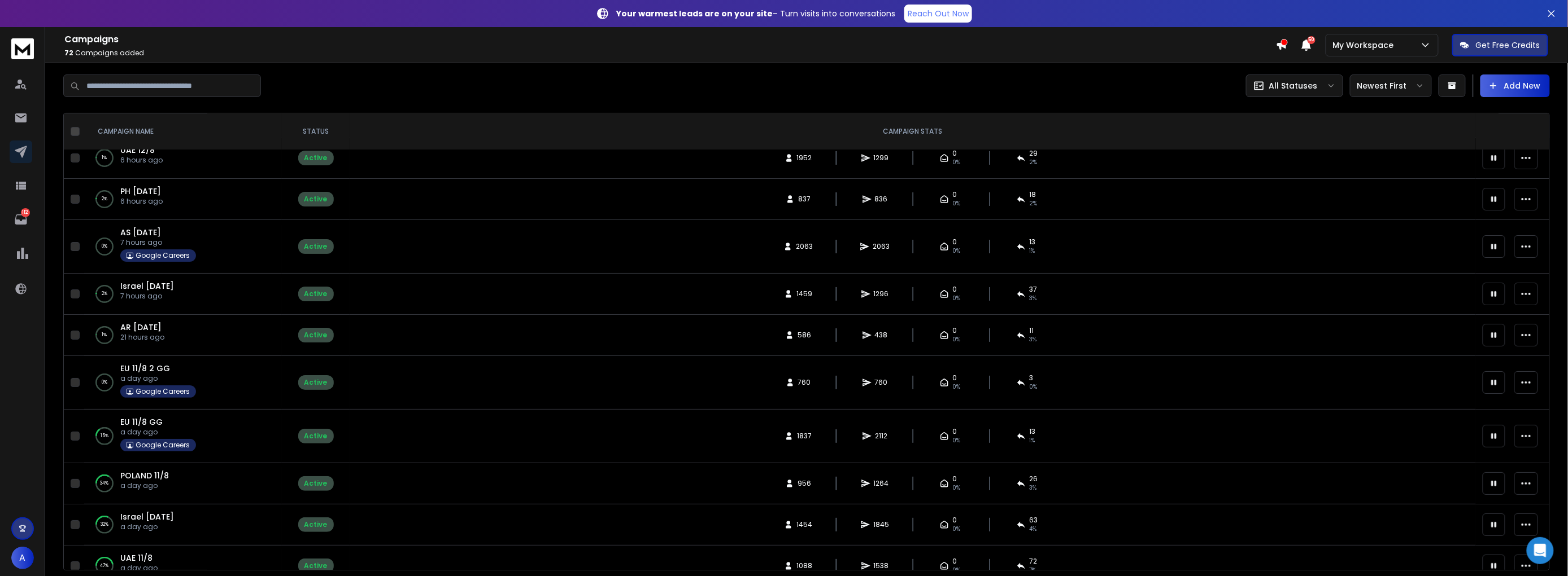
scroll to position [0, 0]
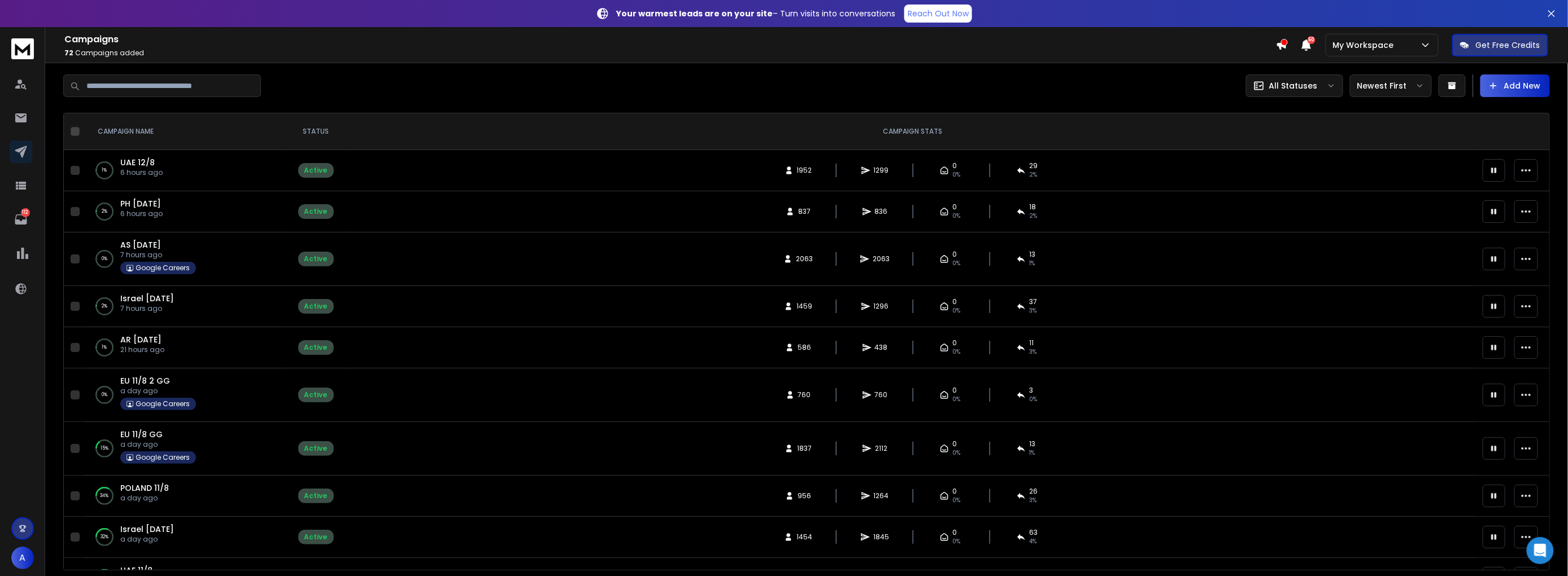
click at [836, 93] on div "Campaigns 72 Campaigns Added All Statuses Newest First Add New" at bounding box center [1178, 86] width 743 height 23
click at [19, 115] on icon at bounding box center [20, 118] width 11 height 9
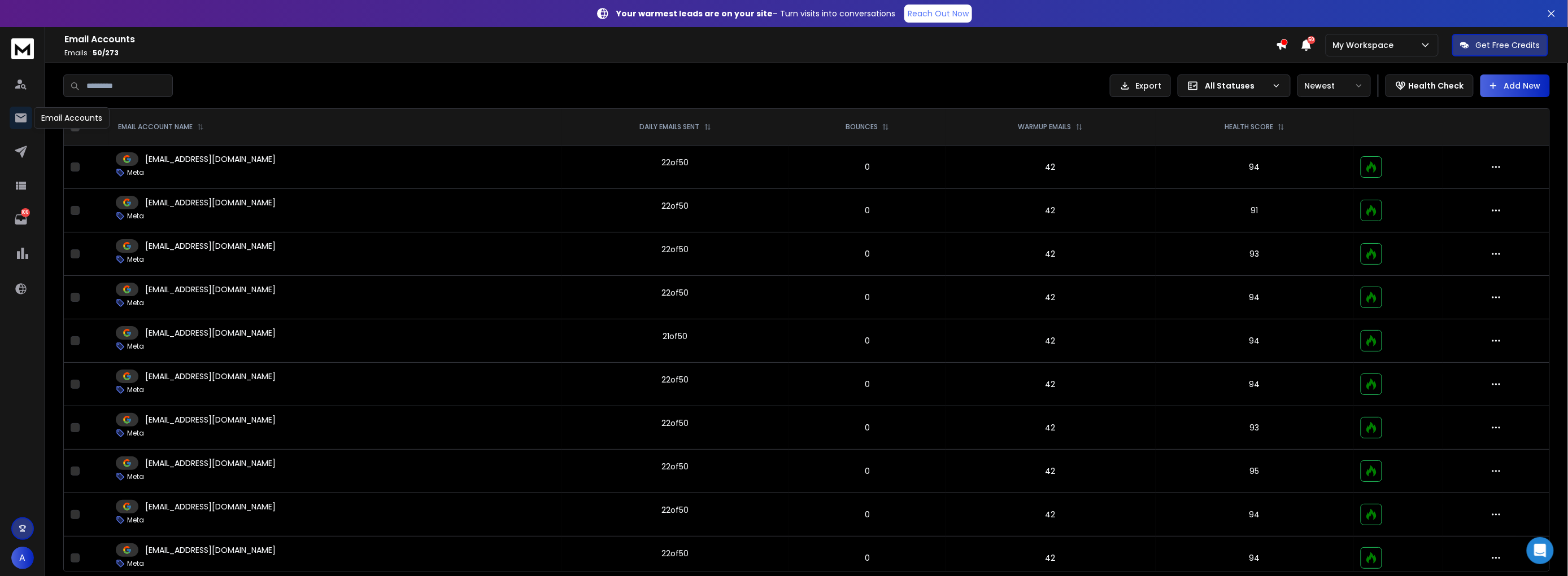
scroll to position [501, 0]
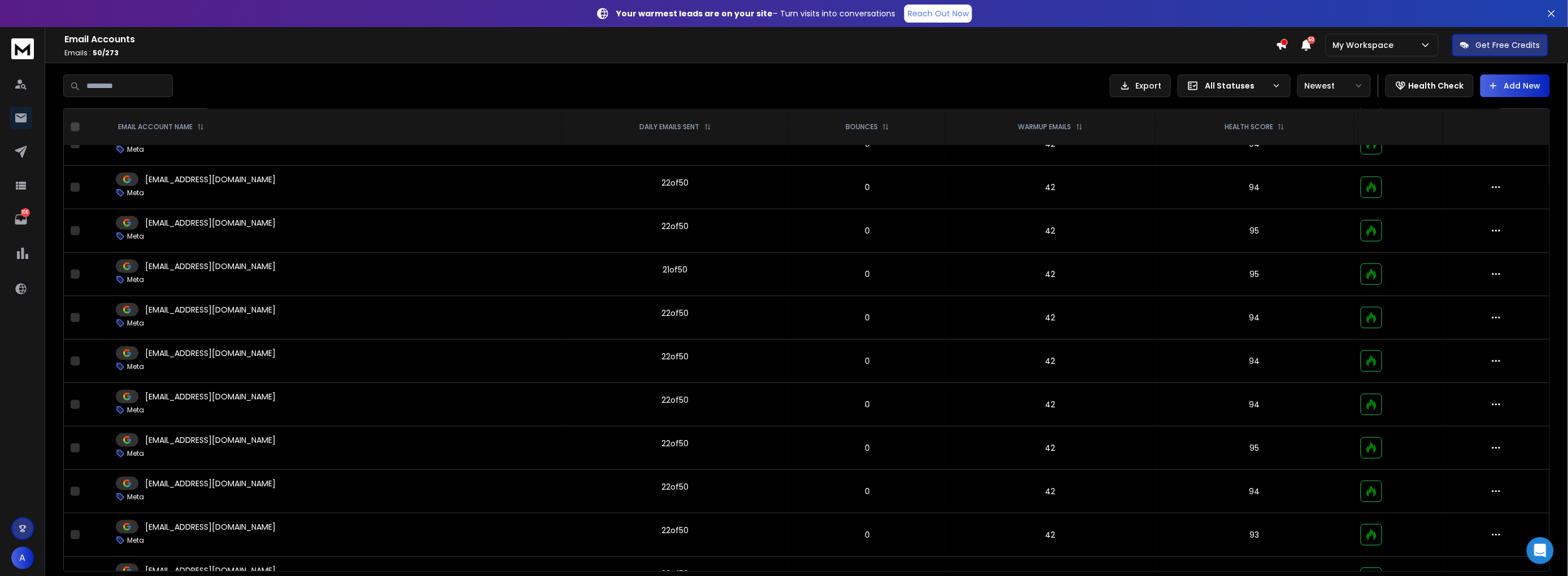
copy p "[DOMAIN_NAME]"
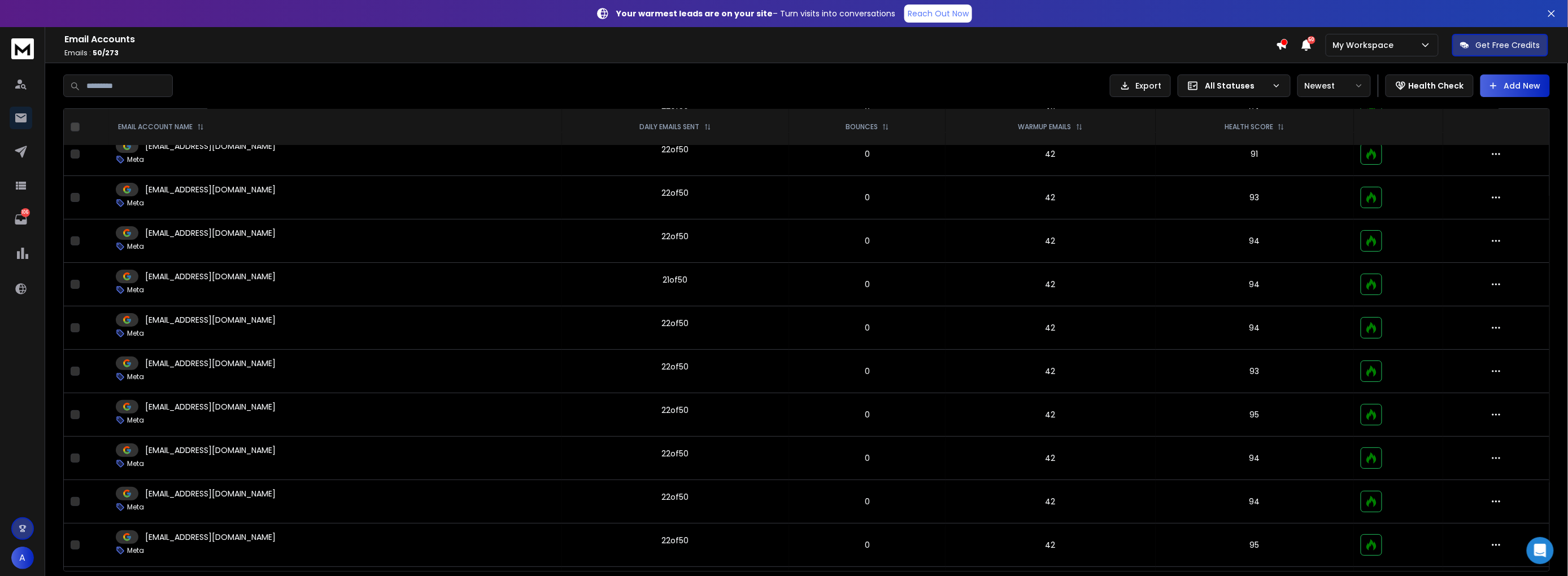
scroll to position [0, 0]
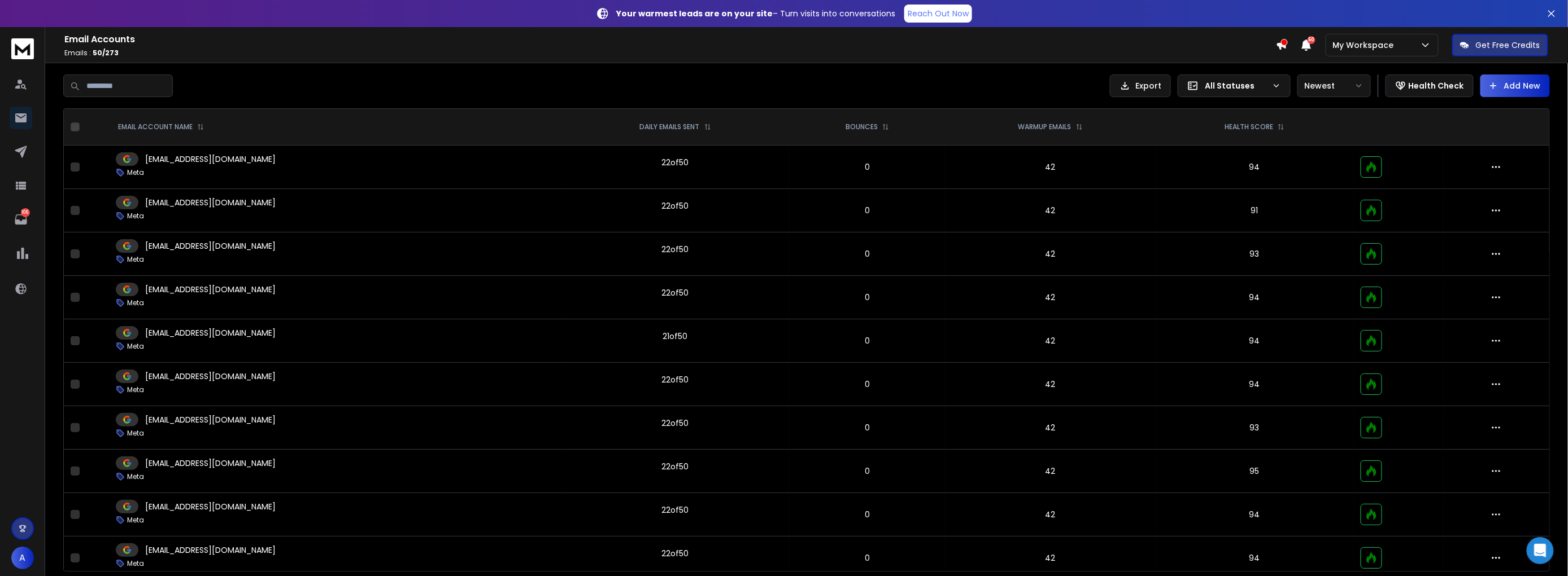
drag, startPoint x: 288, startPoint y: 353, endPoint x: 488, endPoint y: 75, distance: 342.5
click at [487, 72] on div "Export All Statuses Newest Health Check Add New EMAIL ACCOUNT NAME DAILY EMAILS…" at bounding box center [807, 322] width 1523 height 520
click at [488, 75] on div at bounding box center [583, 86] width 1040 height 23
